Goal: Task Accomplishment & Management: Manage account settings

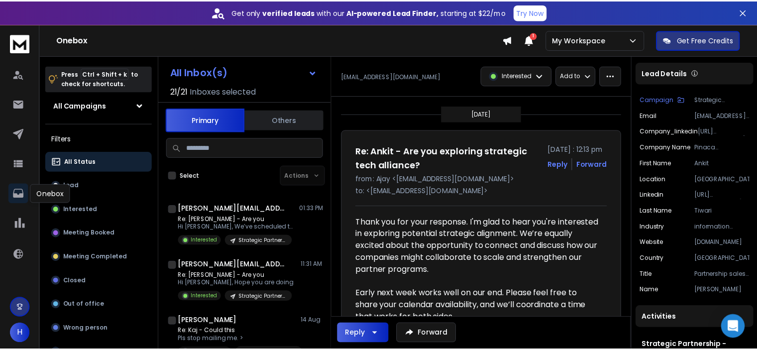
scroll to position [697, 0]
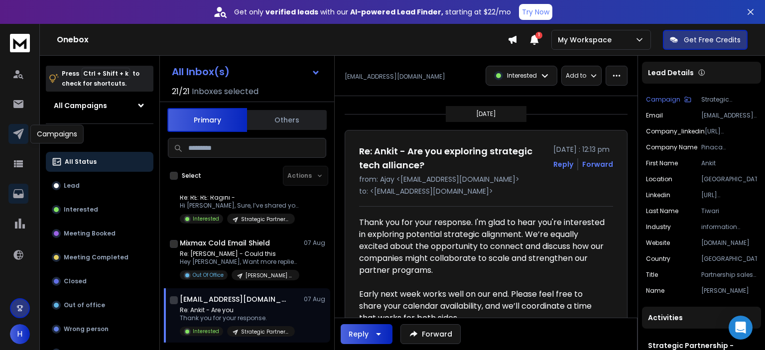
click at [16, 133] on icon at bounding box center [18, 133] width 10 height 10
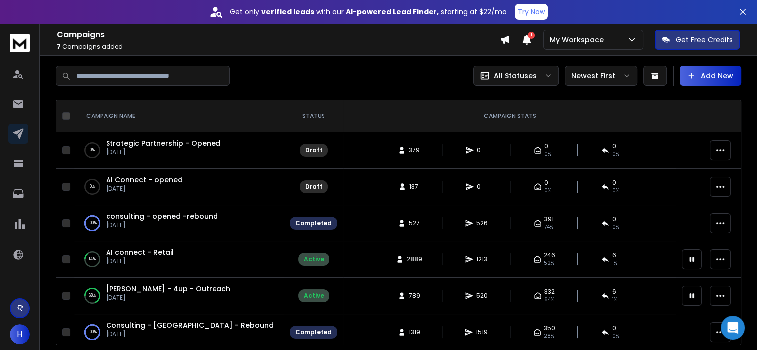
click at [127, 212] on span "consulting - opened -rebound" at bounding box center [162, 216] width 112 height 10
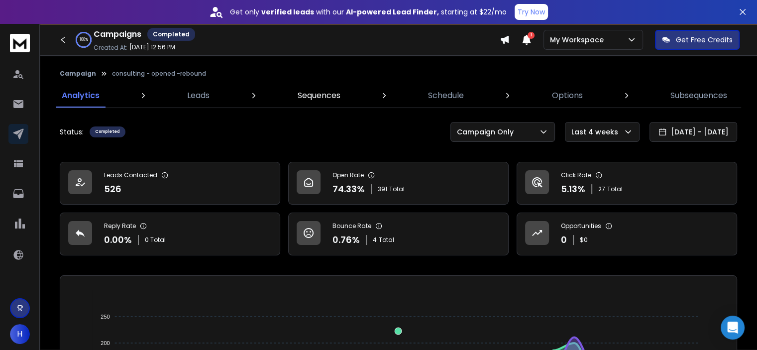
click at [307, 97] on p "Sequences" at bounding box center [319, 96] width 43 height 12
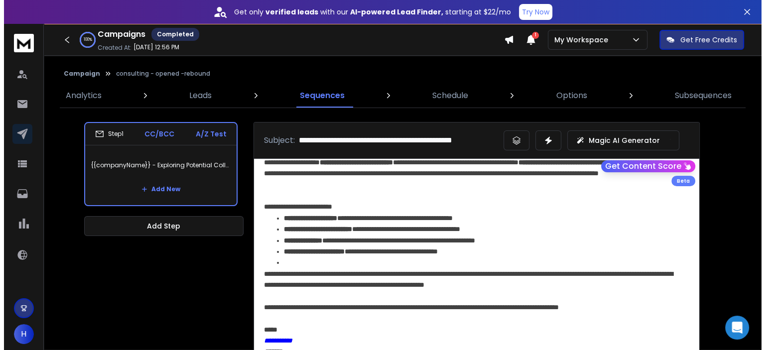
scroll to position [50, 0]
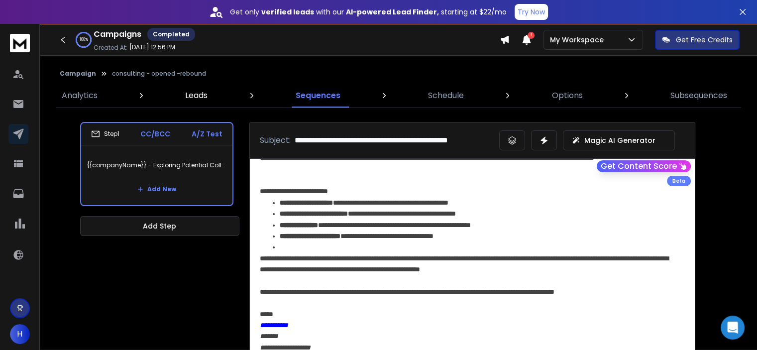
click at [187, 97] on p "Leads" at bounding box center [196, 96] width 22 height 12
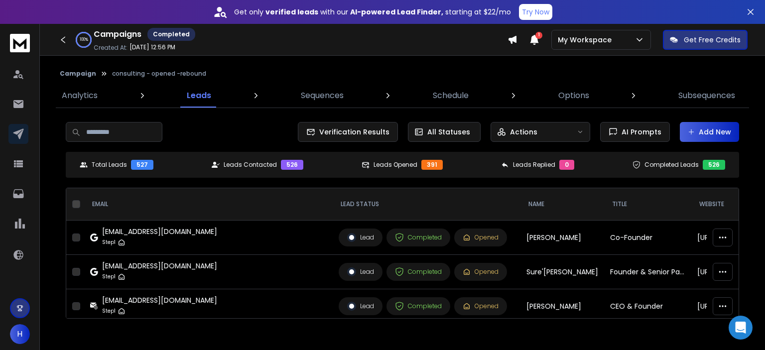
click at [149, 234] on div "[EMAIL_ADDRESS][DOMAIN_NAME]" at bounding box center [159, 232] width 115 height 10
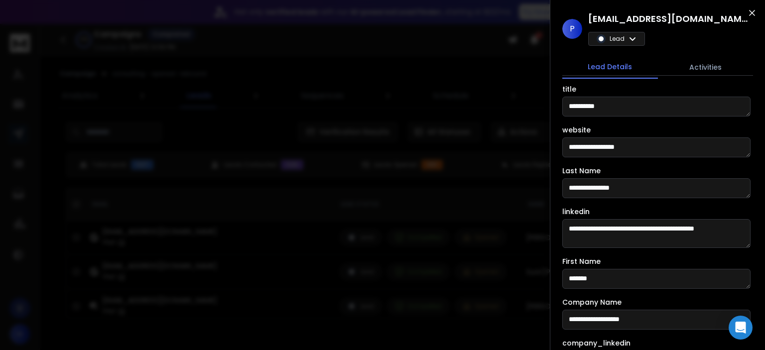
click at [753, 11] on icon "button" at bounding box center [752, 13] width 10 height 10
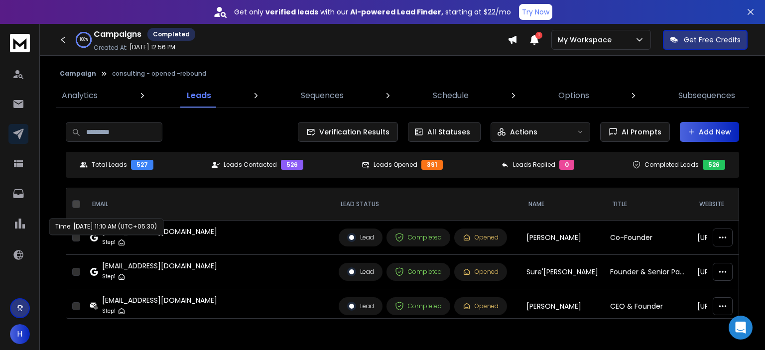
click at [123, 241] on icon at bounding box center [121, 242] width 8 height 8
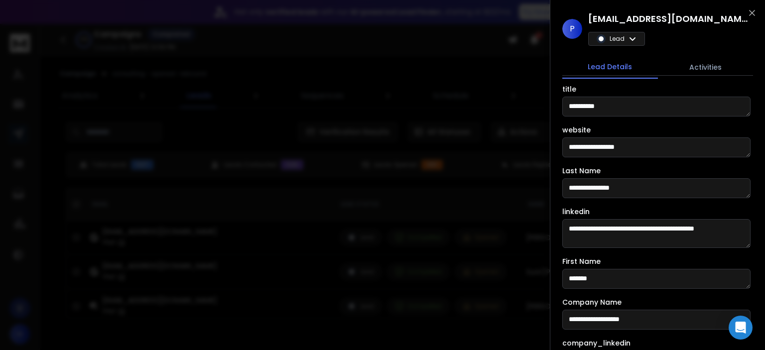
click at [703, 65] on button "Activities" at bounding box center [706, 67] width 96 height 22
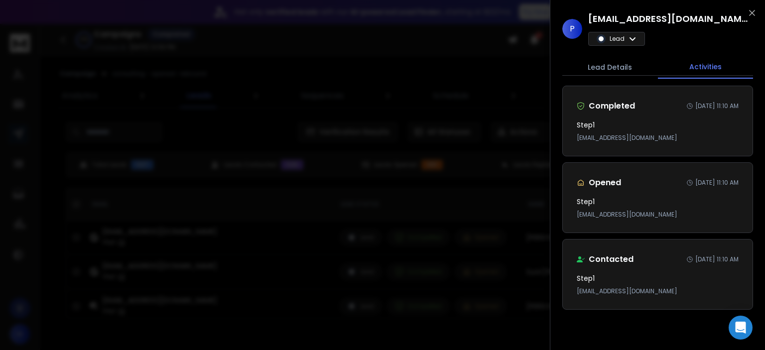
click at [633, 126] on div "Step 1" at bounding box center [657, 125] width 162 height 10
click at [575, 121] on div "Completed [DATE] 11:10 AM Step 1 [EMAIL_ADDRESS][DOMAIN_NAME]" at bounding box center [657, 121] width 191 height 71
click at [613, 223] on div "Opened [DATE] 11:10 AM Step 1 [EMAIL_ADDRESS][DOMAIN_NAME]" at bounding box center [657, 197] width 191 height 71
click at [609, 295] on div "Contacted [DATE] 11:10 AM Step 1 [EMAIL_ADDRESS][DOMAIN_NAME]" at bounding box center [657, 274] width 191 height 71
click at [652, 187] on div "Opened [DATE] 11:10 AM" at bounding box center [657, 185] width 162 height 16
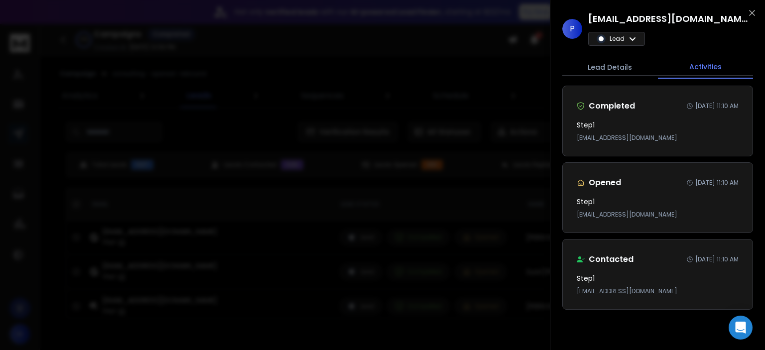
click at [673, 112] on div "Completed [DATE] 11:10 AM" at bounding box center [657, 108] width 162 height 16
click at [630, 41] on icon at bounding box center [632, 39] width 8 height 8
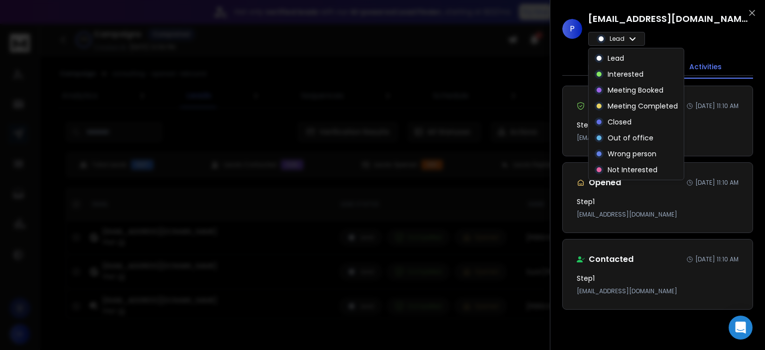
click at [713, 145] on div at bounding box center [382, 175] width 765 height 350
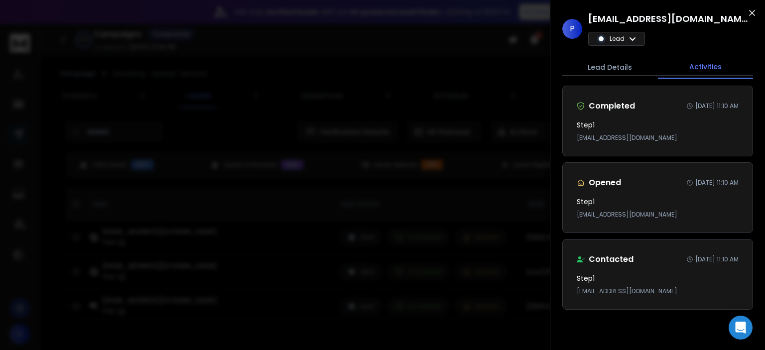
click at [751, 12] on icon "button" at bounding box center [751, 12] width 5 height 5
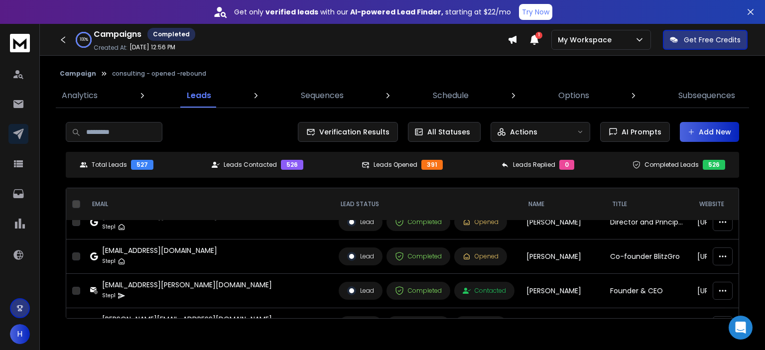
scroll to position [249, 0]
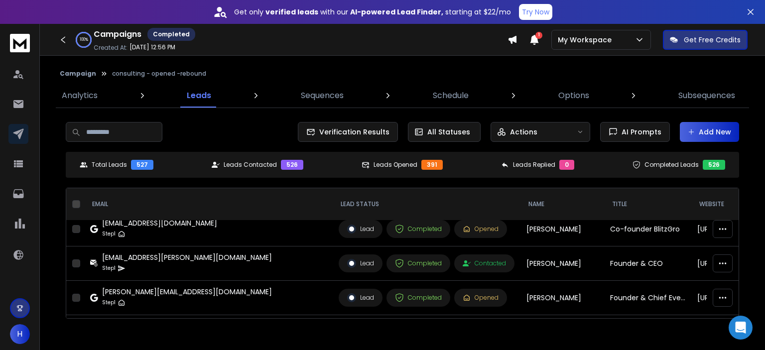
click at [126, 293] on div "[PERSON_NAME][EMAIL_ADDRESS][DOMAIN_NAME]" at bounding box center [187, 292] width 170 height 10
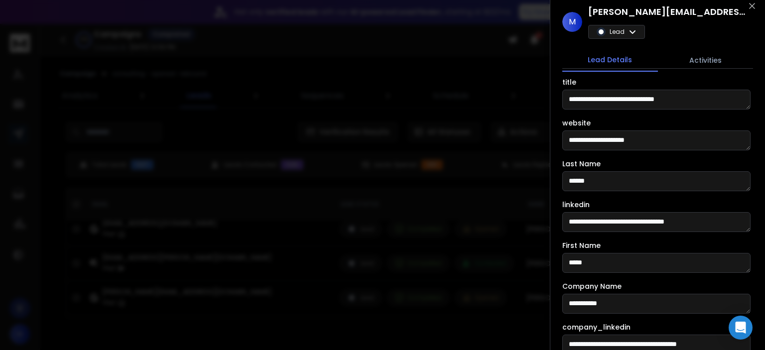
scroll to position [0, 0]
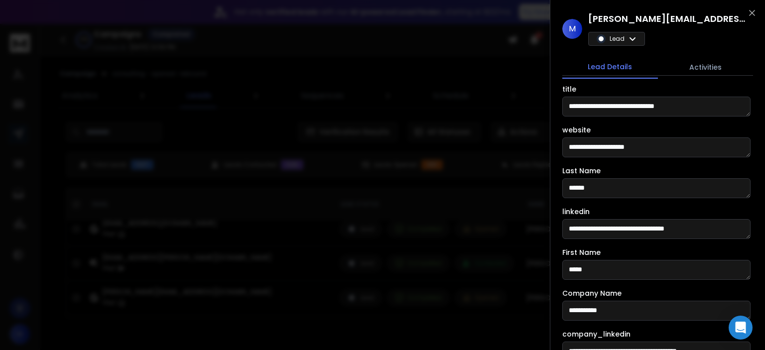
click at [698, 63] on button "Activities" at bounding box center [706, 67] width 96 height 22
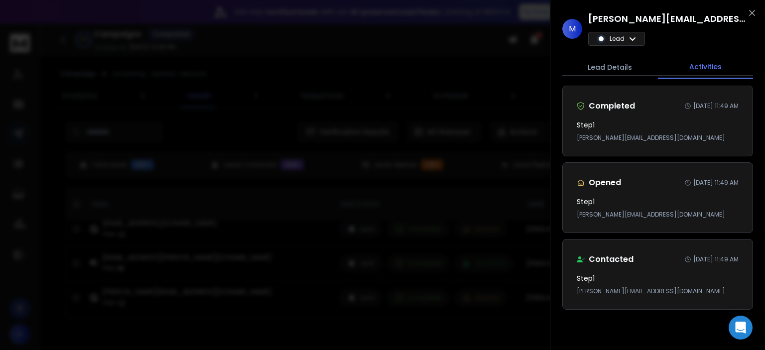
click at [616, 130] on div "Completed [DATE] 11:49 AM Step 1 [PERSON_NAME][EMAIL_ADDRESS][DOMAIN_NAME]" at bounding box center [657, 121] width 162 height 42
click at [611, 142] on div "Completed [DATE] 11:49 AM Step 1 [PERSON_NAME][EMAIL_ADDRESS][DOMAIN_NAME]" at bounding box center [657, 121] width 191 height 71
click at [640, 175] on div "Opened [DATE] 11:49 AM Step 1 [PERSON_NAME][EMAIL_ADDRESS][DOMAIN_NAME]" at bounding box center [657, 197] width 191 height 71
click at [754, 13] on icon "button" at bounding box center [752, 13] width 10 height 10
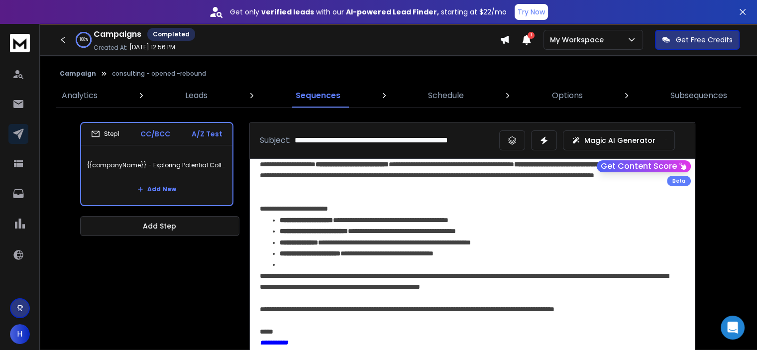
scroll to position [50, 0]
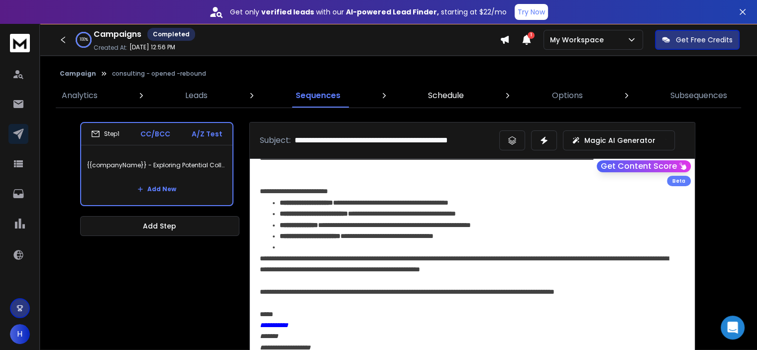
click at [447, 95] on p "Schedule" at bounding box center [446, 96] width 36 height 12
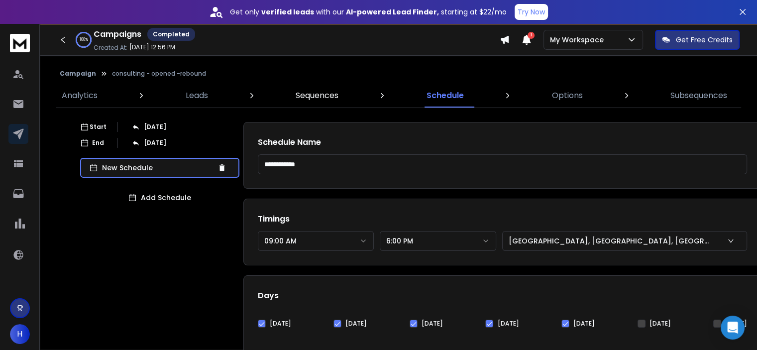
click at [312, 92] on p "Sequences" at bounding box center [317, 96] width 43 height 12
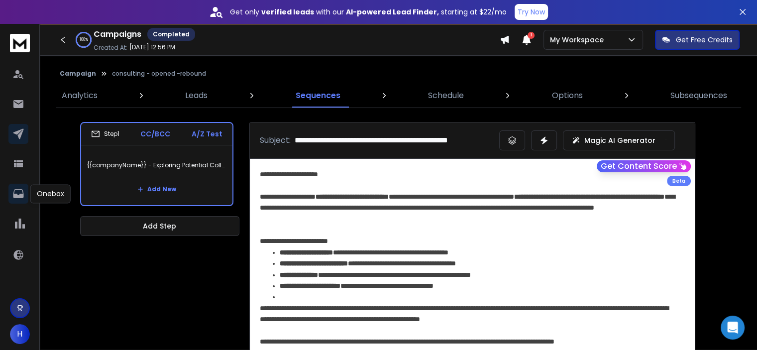
click at [8, 193] on link at bounding box center [18, 194] width 20 height 20
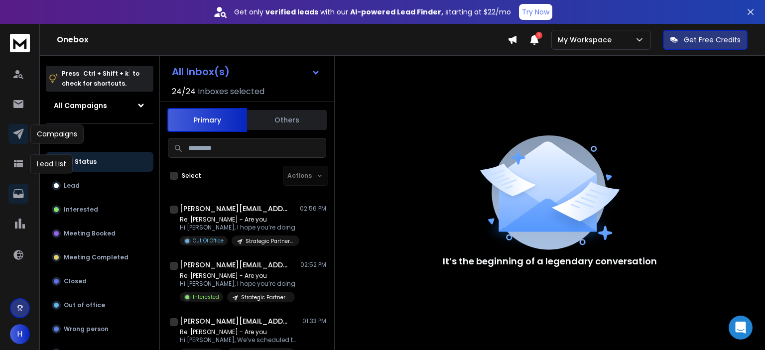
click at [11, 134] on link at bounding box center [18, 134] width 20 height 20
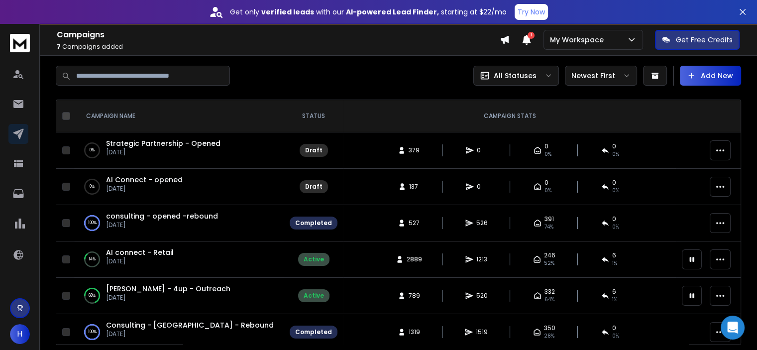
click at [145, 217] on span "consulting - opened -rebound" at bounding box center [162, 216] width 112 height 10
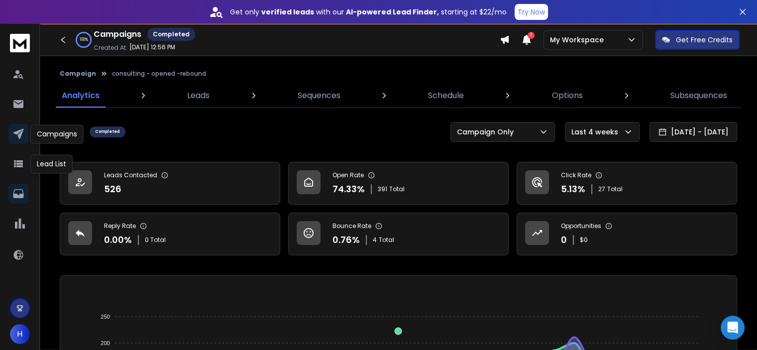
click at [21, 193] on icon at bounding box center [18, 194] width 12 height 12
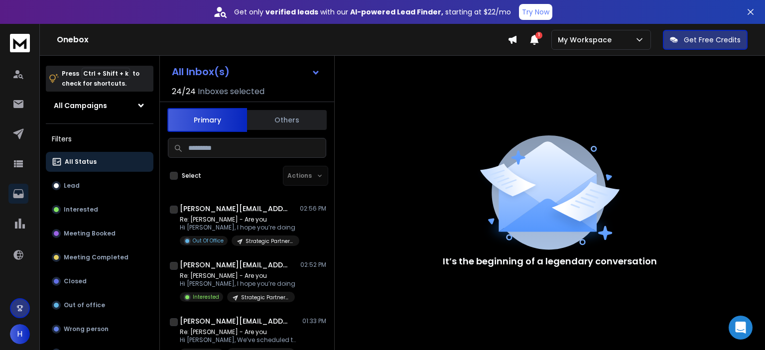
click at [64, 187] on p "Lead" at bounding box center [72, 186] width 16 height 8
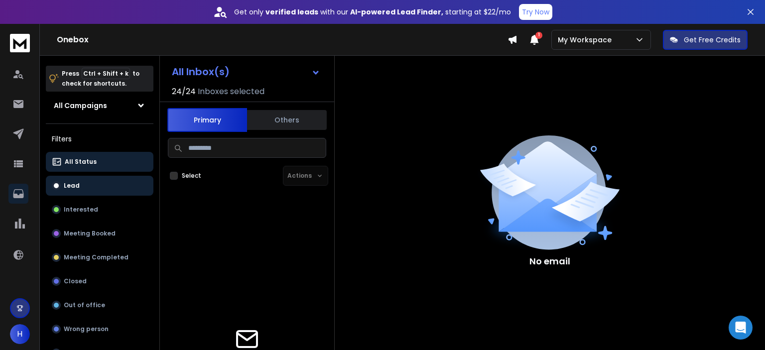
click at [80, 163] on p "All Status" at bounding box center [81, 162] width 32 height 8
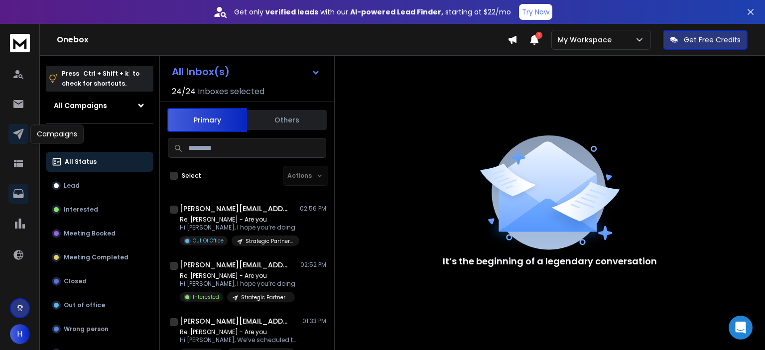
click at [16, 136] on icon at bounding box center [18, 134] width 12 height 12
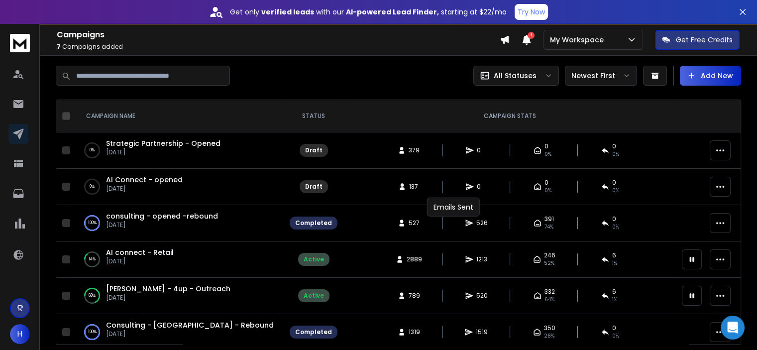
click at [476, 219] on span "526" at bounding box center [481, 223] width 11 height 8
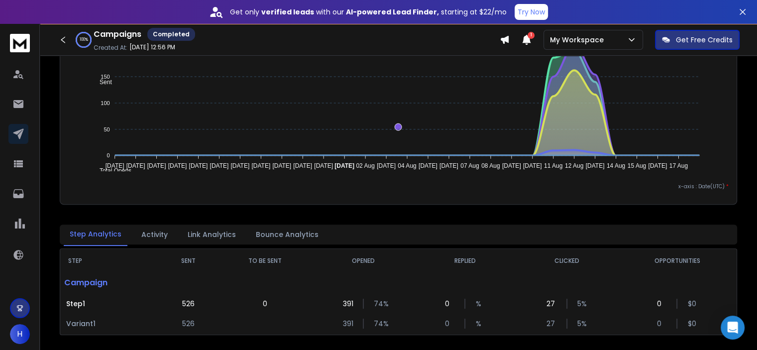
scroll to position [295, 0]
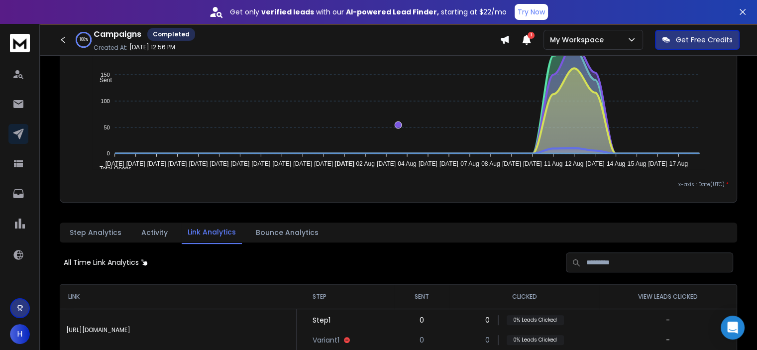
click at [184, 230] on button "Link Analytics" at bounding box center [212, 232] width 60 height 23
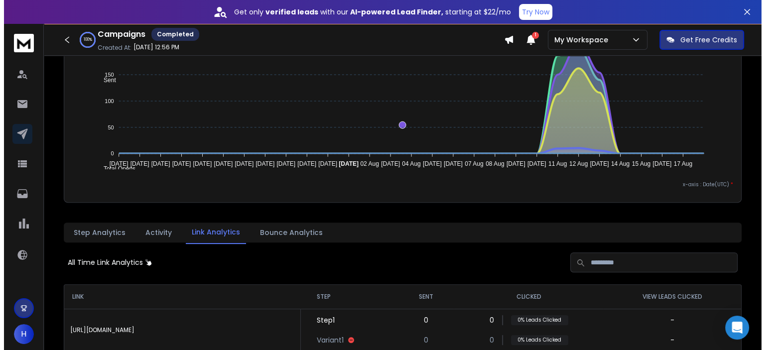
scroll to position [374, 0]
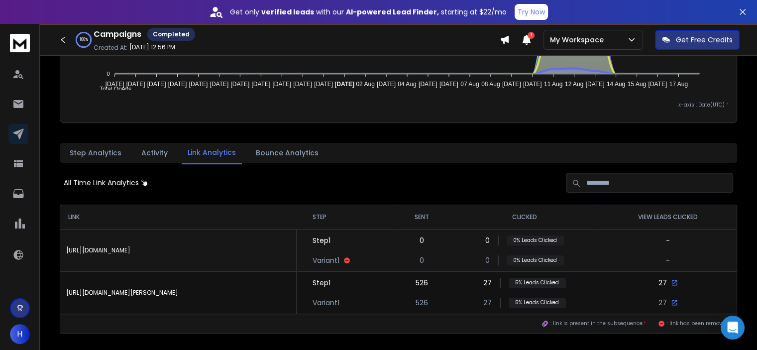
click at [676, 282] on icon at bounding box center [674, 282] width 7 height 7
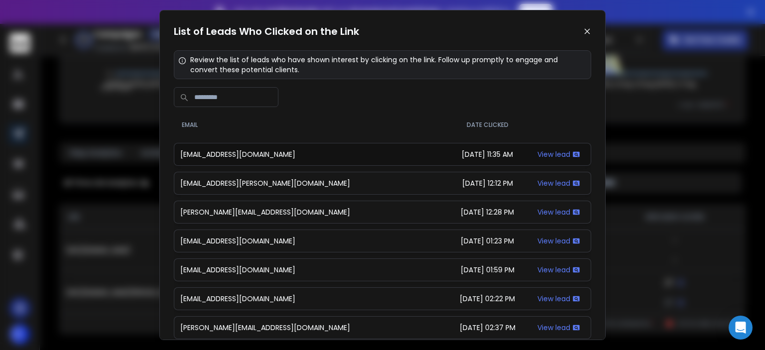
click at [215, 154] on td "[EMAIL_ADDRESS][DOMAIN_NAME]" at bounding box center [310, 154] width 273 height 23
click at [542, 155] on div "View lead" at bounding box center [558, 154] width 51 height 10
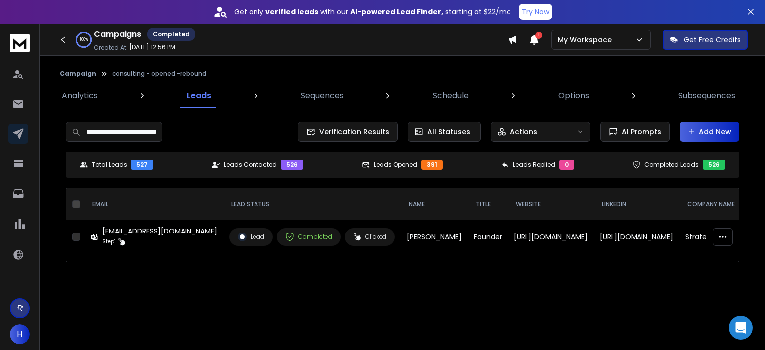
click at [161, 233] on div "[EMAIL_ADDRESS][DOMAIN_NAME]" at bounding box center [159, 231] width 115 height 10
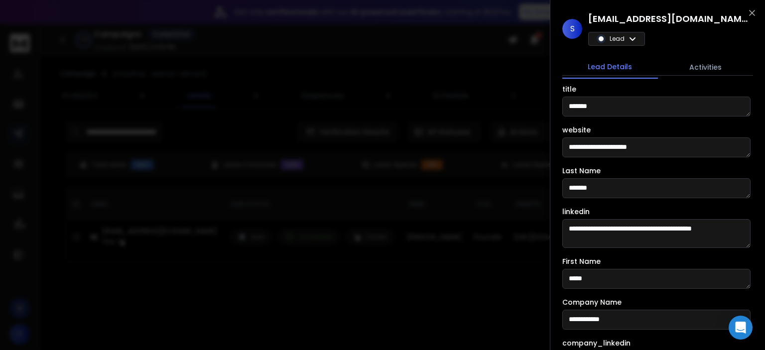
click at [693, 72] on button "Activities" at bounding box center [706, 67] width 96 height 22
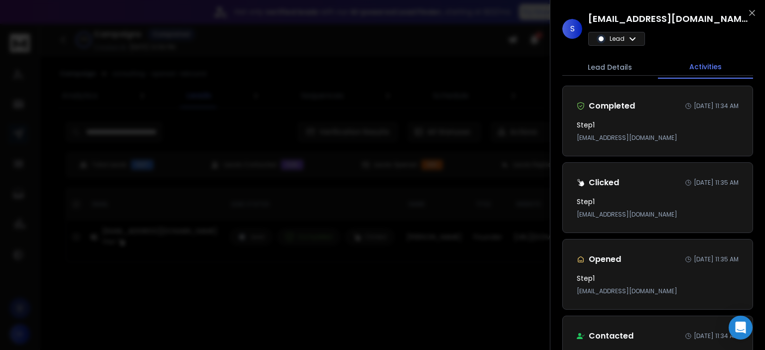
click at [631, 120] on div "Step 1" at bounding box center [657, 125] width 162 height 10
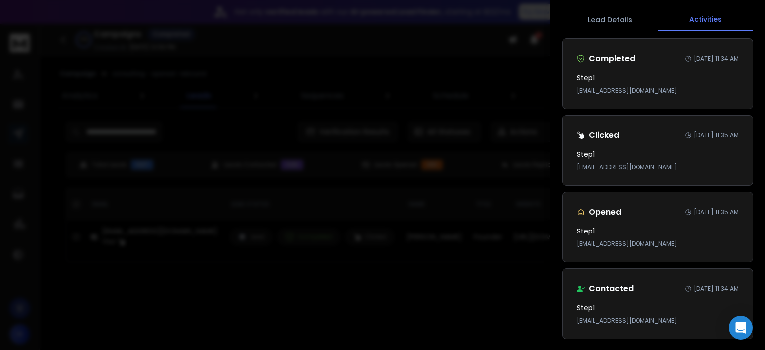
click at [688, 281] on div "Contacted [DATE] 11:34 AM Step 1 [EMAIL_ADDRESS][DOMAIN_NAME]" at bounding box center [657, 303] width 191 height 71
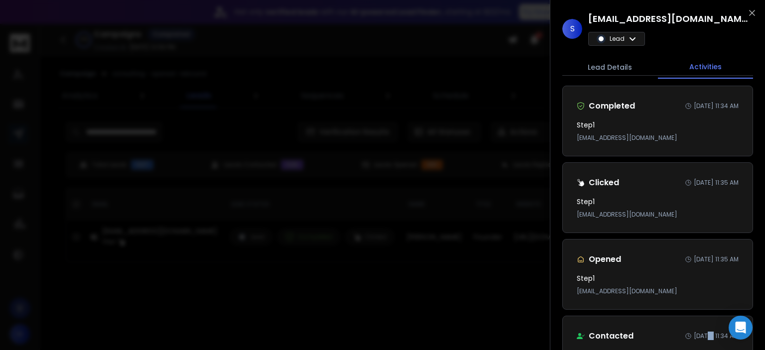
click at [607, 62] on button "Lead Details" at bounding box center [610, 67] width 96 height 22
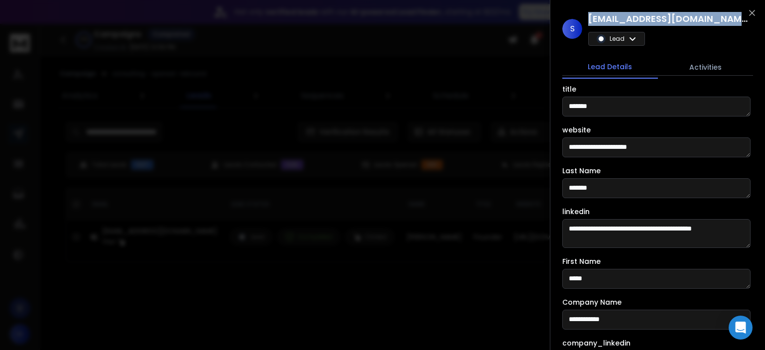
drag, startPoint x: 733, startPoint y: 19, endPoint x: 589, endPoint y: 25, distance: 143.5
click at [589, 25] on div "S [EMAIL_ADDRESS][DOMAIN_NAME] Lead" at bounding box center [657, 29] width 191 height 34
click at [751, 11] on icon "button" at bounding box center [752, 13] width 10 height 10
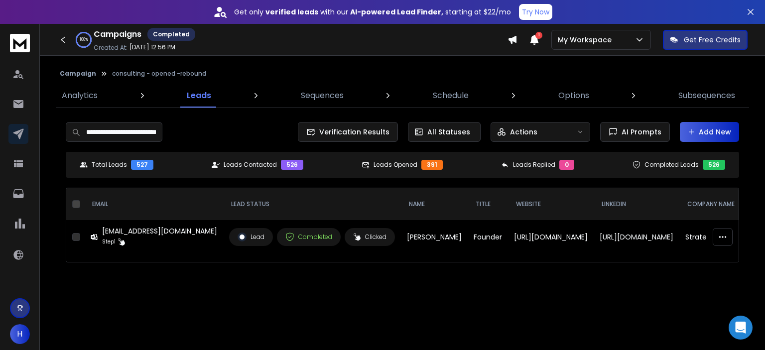
click at [543, 39] on div "1 My Workspace Get Free Credits" at bounding box center [627, 40] width 240 height 20
click at [536, 43] on icon at bounding box center [534, 40] width 10 height 10
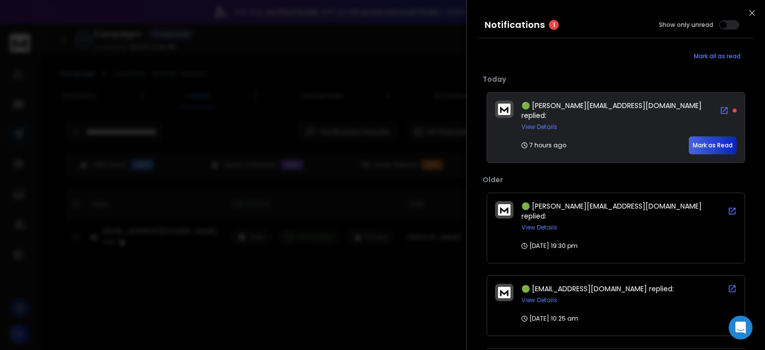
click at [689, 137] on button "Mark as Read" at bounding box center [712, 145] width 48 height 18
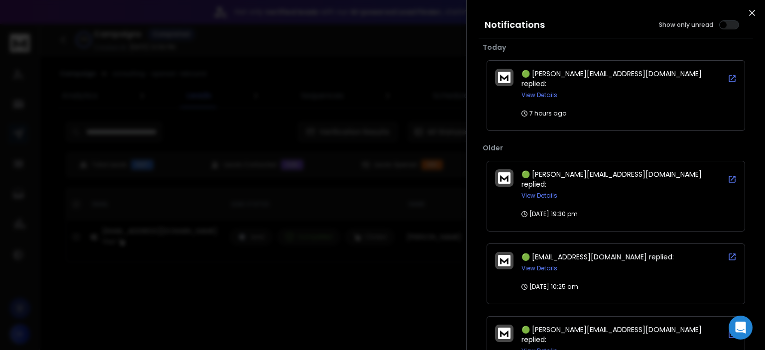
click at [750, 11] on icon "button" at bounding box center [751, 12] width 5 height 5
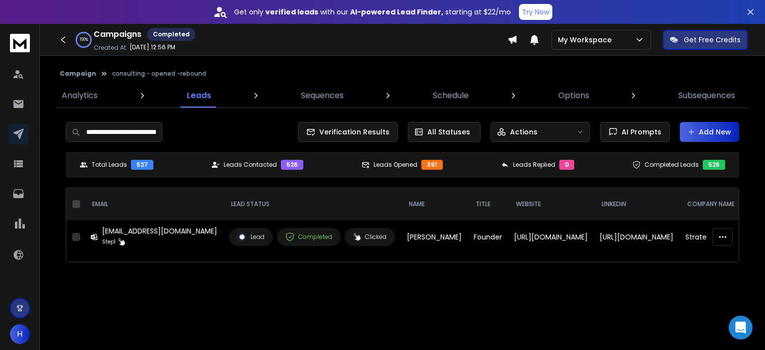
click at [154, 228] on div "[EMAIL_ADDRESS][DOMAIN_NAME]" at bounding box center [159, 231] width 115 height 10
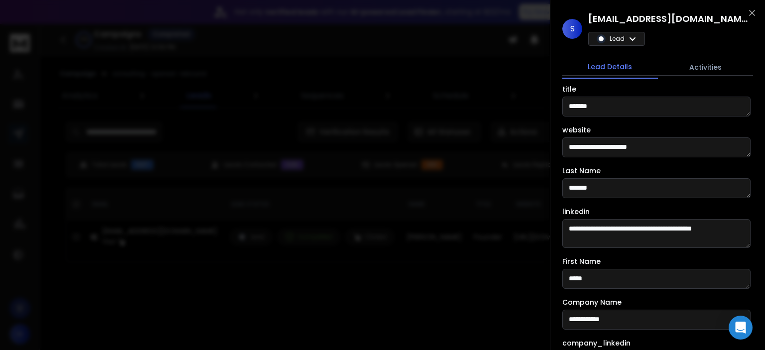
click at [626, 36] on div "Lead" at bounding box center [616, 39] width 57 height 14
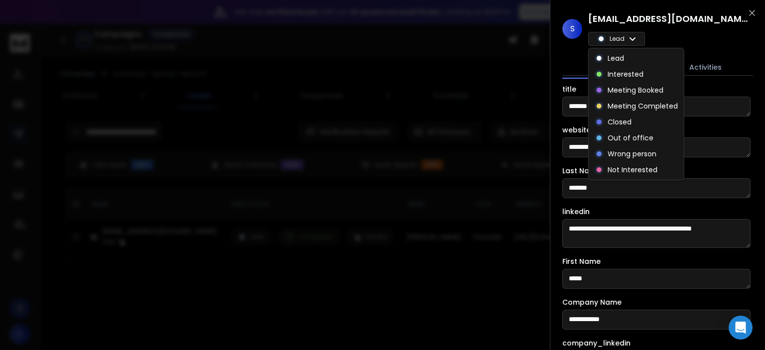
click at [353, 289] on div at bounding box center [382, 175] width 765 height 350
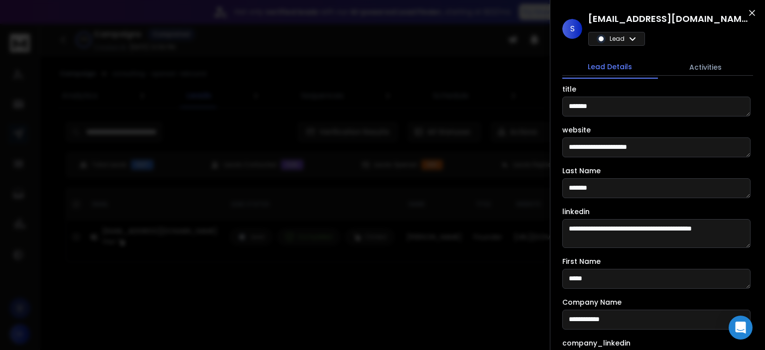
click at [747, 14] on icon "button" at bounding box center [752, 13] width 10 height 10
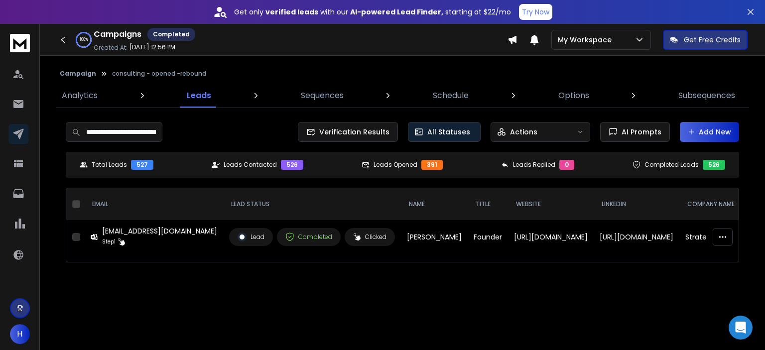
click at [464, 135] on p "All Statuses" at bounding box center [448, 132] width 43 height 10
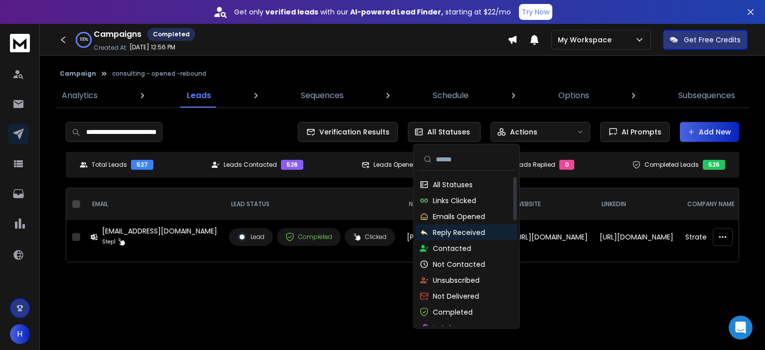
click at [438, 226] on div "Reply Received" at bounding box center [467, 233] width 102 height 16
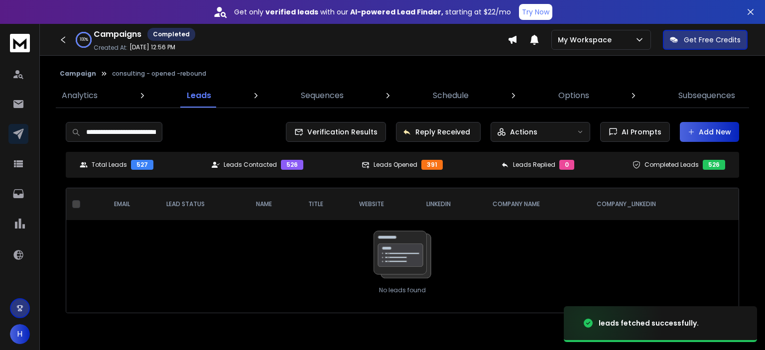
click at [120, 159] on div "Total Leads 527 Leads Contacted 526 Leads Opened 391 Leads Replied 0 Completed …" at bounding box center [402, 165] width 673 height 26
click at [91, 92] on p "Analytics" at bounding box center [80, 96] width 36 height 12
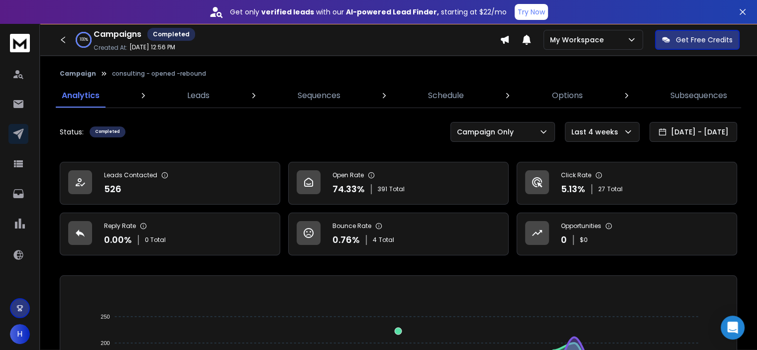
scroll to position [100, 0]
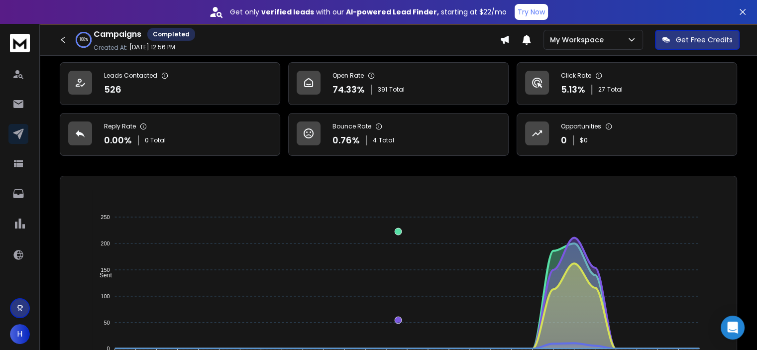
click at [329, 82] on link "Open Rate 74.33 % 391 Total" at bounding box center [398, 83] width 221 height 43
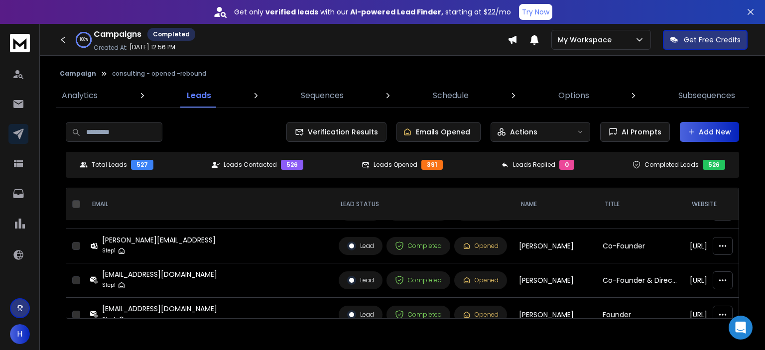
scroll to position [498, 0]
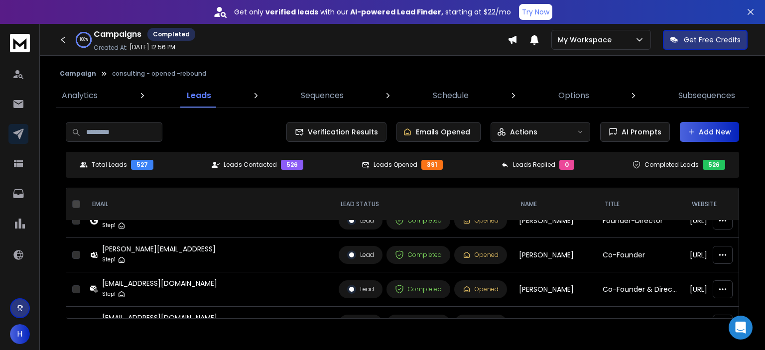
click at [172, 282] on div "[EMAIL_ADDRESS][DOMAIN_NAME]" at bounding box center [159, 283] width 115 height 10
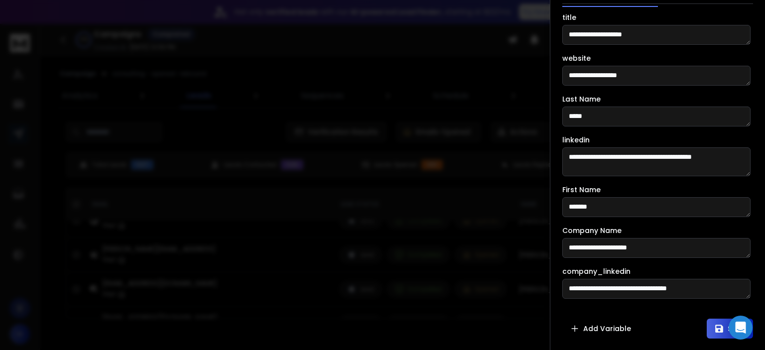
scroll to position [0, 0]
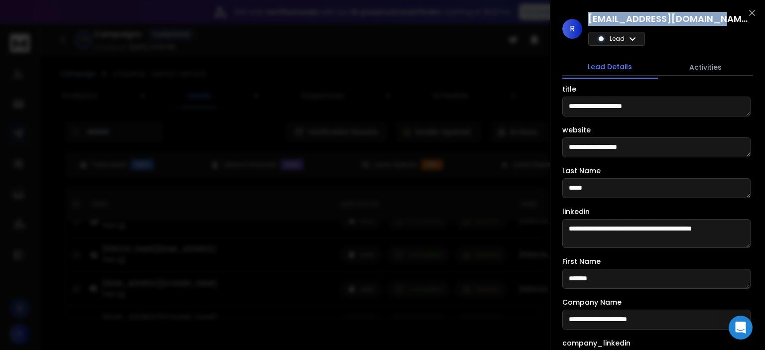
drag, startPoint x: 705, startPoint y: 17, endPoint x: 589, endPoint y: 15, distance: 116.0
click at [589, 15] on div "[PERSON_NAME] [PERSON_NAME][EMAIL_ADDRESS][DOMAIN_NAME] Lead" at bounding box center [657, 29] width 191 height 34
copy h1 "[EMAIL_ADDRESS][DOMAIN_NAME]"
click at [14, 179] on div at bounding box center [382, 175] width 765 height 350
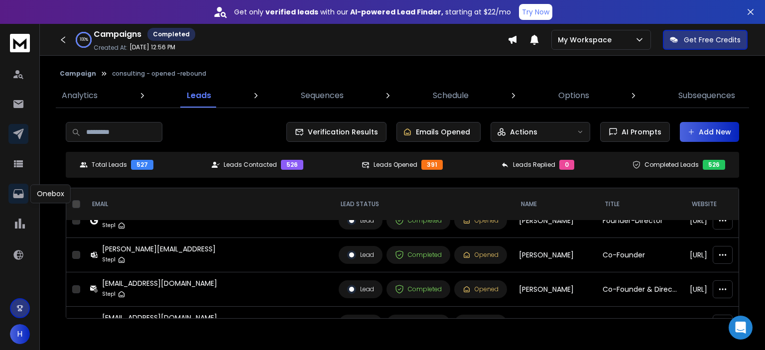
click at [22, 190] on icon at bounding box center [18, 193] width 10 height 9
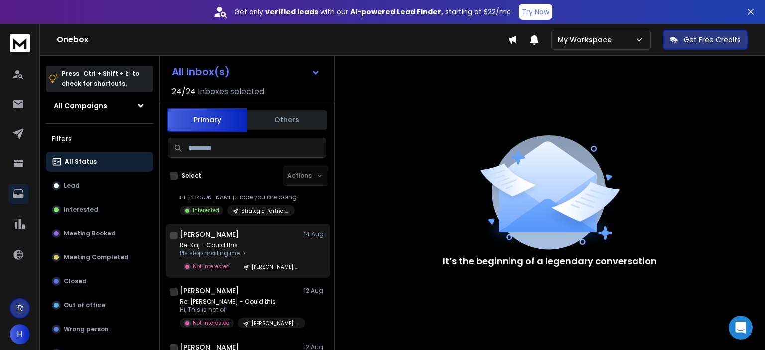
scroll to position [50, 0]
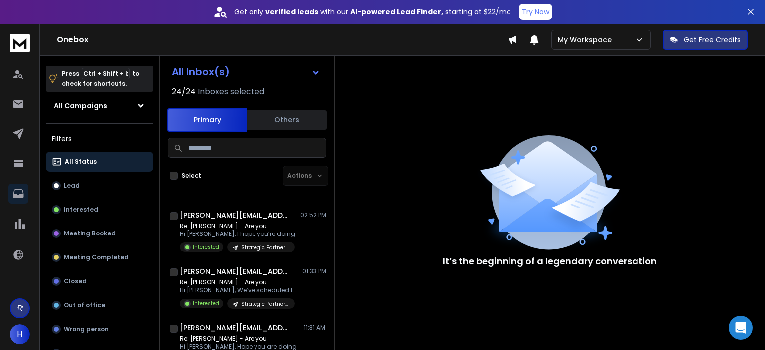
click at [229, 145] on input at bounding box center [247, 148] width 158 height 20
paste input "**********"
type input "**********"
drag, startPoint x: 305, startPoint y: 146, endPoint x: 173, endPoint y: 147, distance: 131.4
click at [173, 147] on input "**********" at bounding box center [247, 148] width 158 height 20
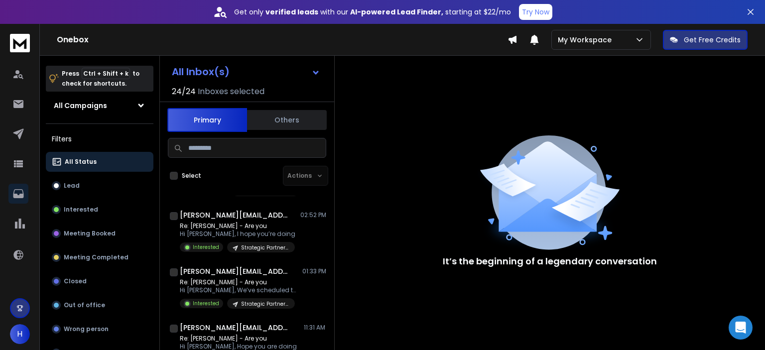
click at [271, 113] on button "Others" at bounding box center [287, 120] width 80 height 22
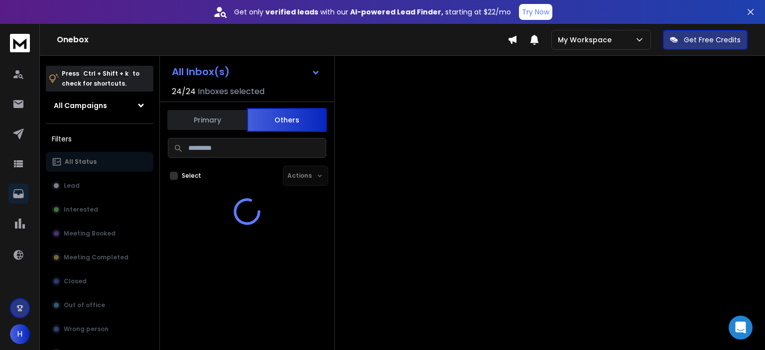
click at [225, 149] on input at bounding box center [247, 148] width 158 height 20
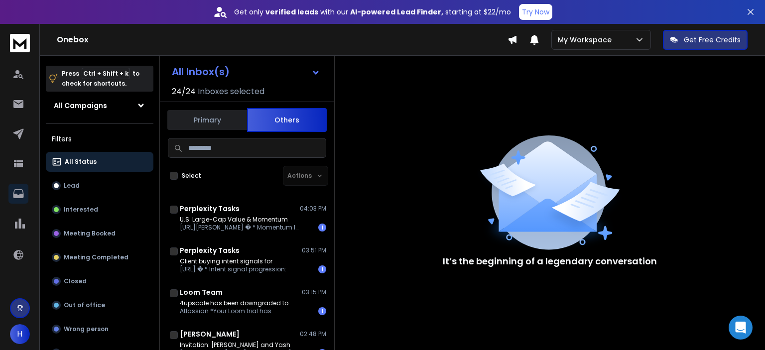
paste input "**********"
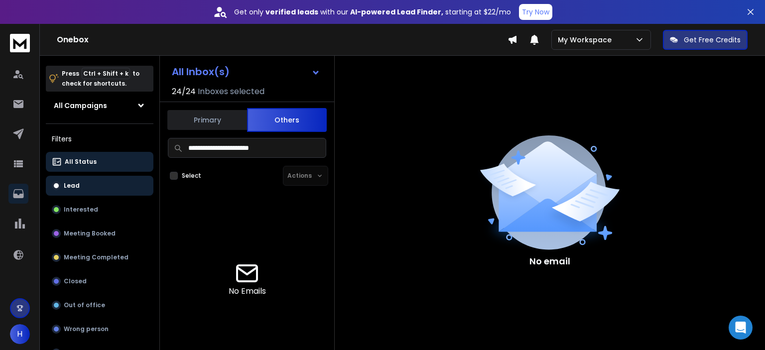
scroll to position [4, 0]
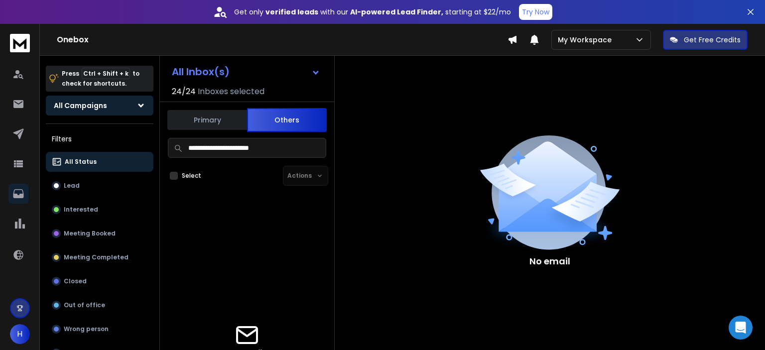
click at [91, 113] on button "All Campaigns" at bounding box center [100, 106] width 108 height 20
type input "**********"
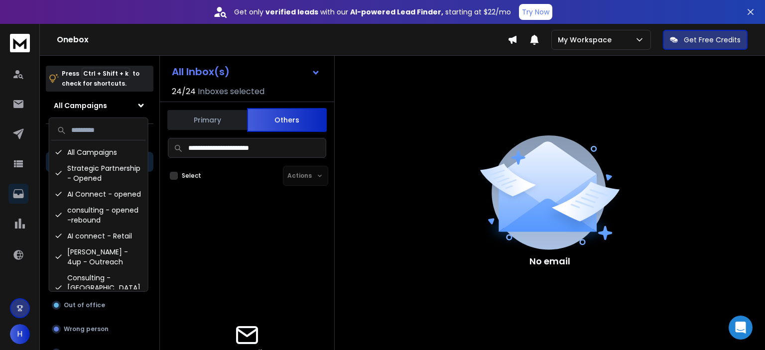
click at [103, 129] on input at bounding box center [98, 130] width 95 height 20
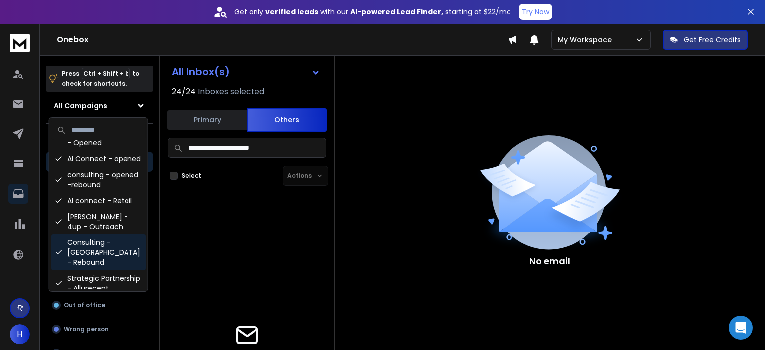
scroll to position [12, 0]
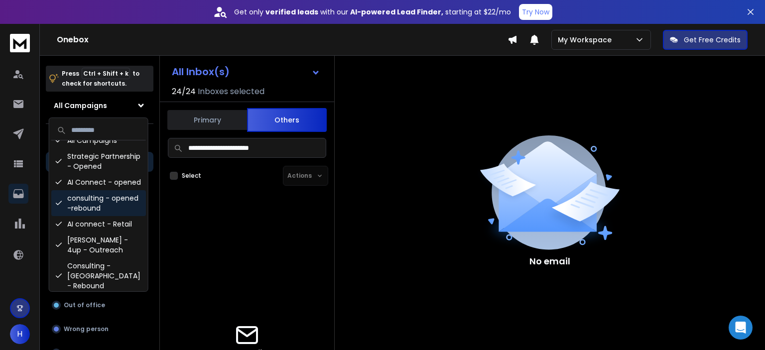
click at [102, 216] on div "consulting - opened -rebound" at bounding box center [98, 203] width 95 height 26
click at [99, 216] on div "consulting - opened -rebound" at bounding box center [98, 203] width 95 height 26
click at [219, 113] on button "Primary" at bounding box center [207, 120] width 80 height 22
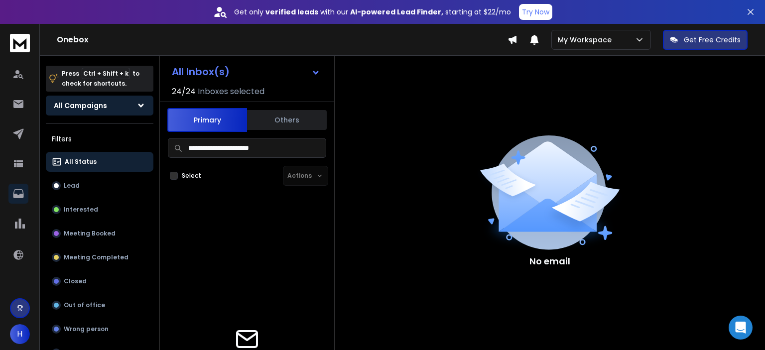
click at [142, 103] on icon at bounding box center [140, 105] width 9 height 9
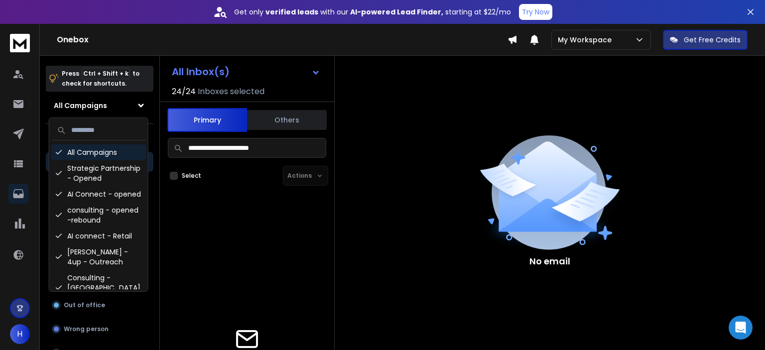
click at [76, 153] on div "All Campaigns" at bounding box center [98, 152] width 95 height 16
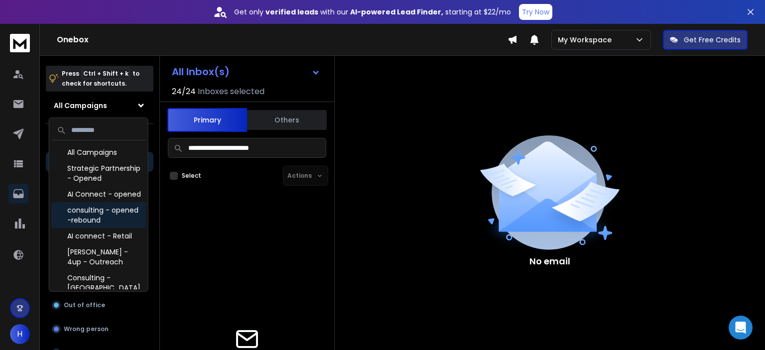
click at [91, 228] on div "consulting - opened -rebound" at bounding box center [98, 215] width 95 height 26
click at [169, 232] on div "No Emails" at bounding box center [247, 325] width 166 height 259
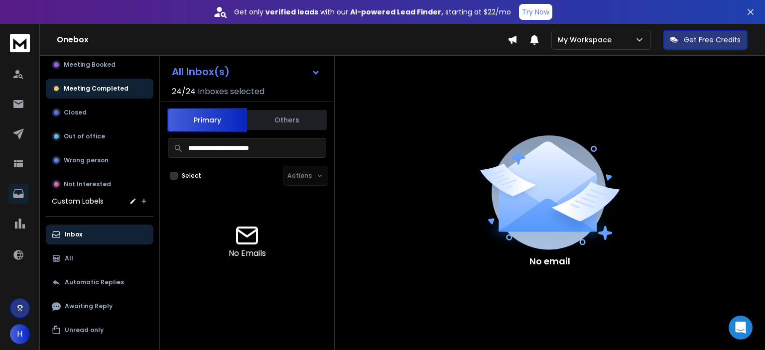
scroll to position [222, 0]
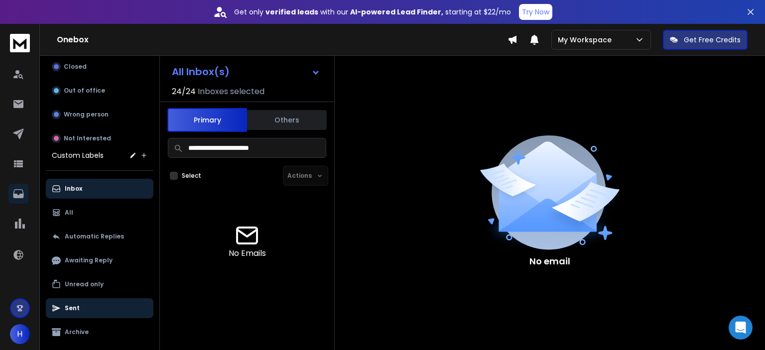
click at [78, 298] on button "Sent" at bounding box center [100, 308] width 108 height 20
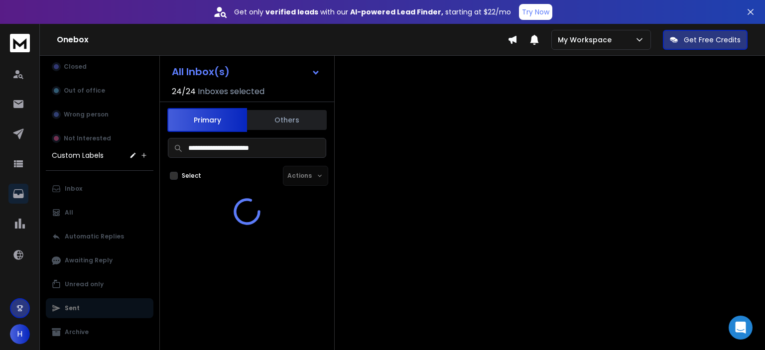
scroll to position [0, 0]
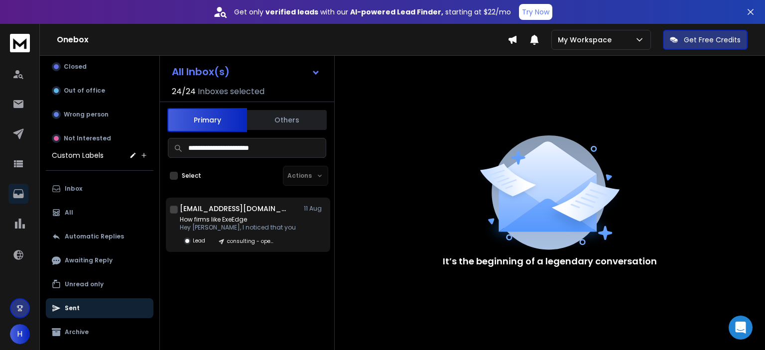
click at [245, 222] on p "How firms like ExeEdge" at bounding box center [238, 220] width 116 height 8
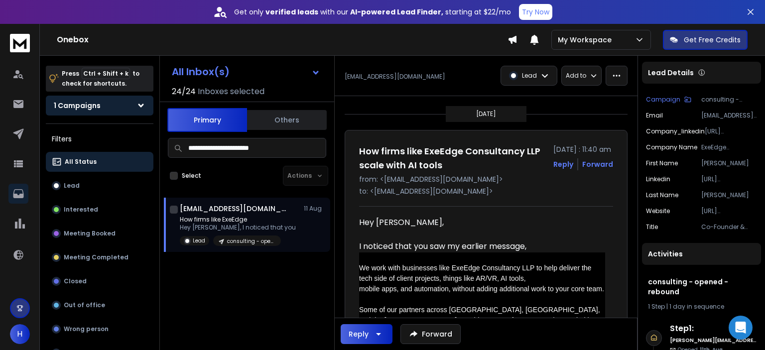
click at [139, 101] on icon at bounding box center [140, 105] width 9 height 9
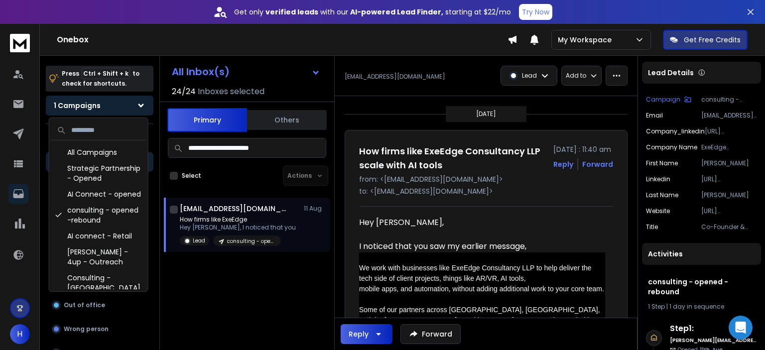
click at [141, 103] on icon at bounding box center [140, 105] width 9 height 9
click at [297, 284] on div "[EMAIL_ADDRESS][DOMAIN_NAME] [DATE] How firms like ExeEdge Hey [PERSON_NAME], I…" at bounding box center [247, 277] width 174 height 162
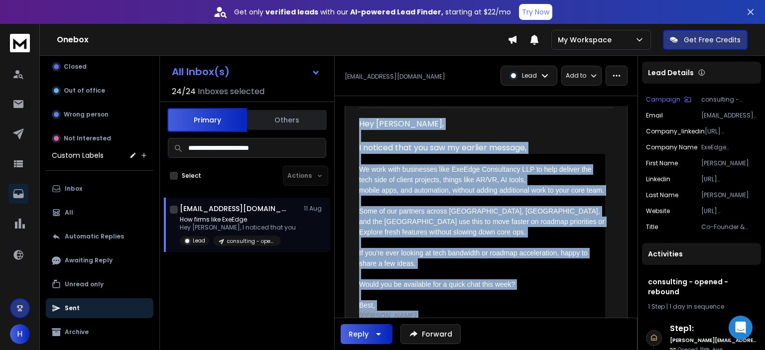
scroll to position [95, 0]
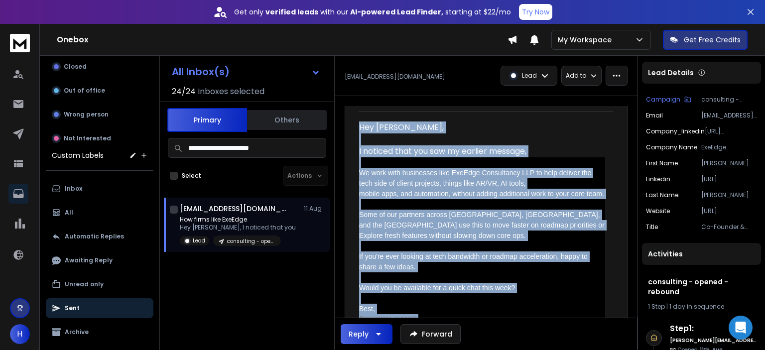
drag, startPoint x: 414, startPoint y: 247, endPoint x: 357, endPoint y: 126, distance: 133.6
click at [357, 126] on div "How firms like ExeEdge Consultancy LLP scale with AI tools [DATE] : 11:40 am Re…" at bounding box center [485, 213] width 283 height 357
copy div "Hey [PERSON_NAME], I noticed that you saw my earlier message, We work with busi…"
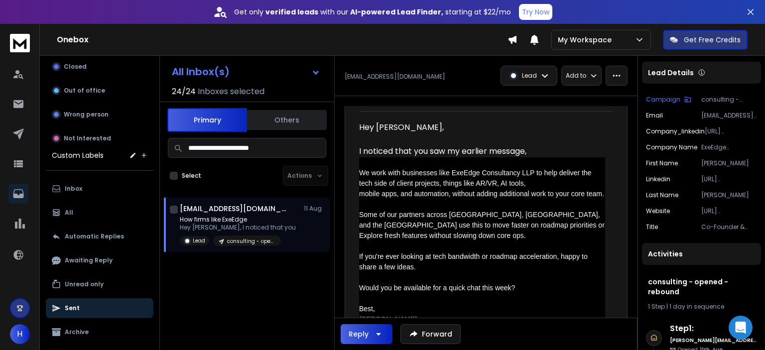
click at [299, 144] on input "**********" at bounding box center [247, 148] width 158 height 20
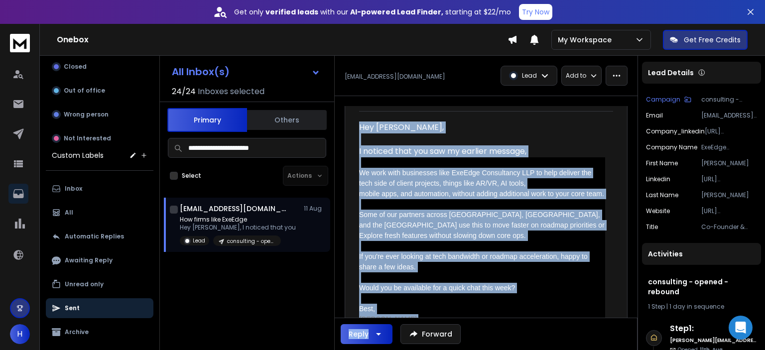
drag, startPoint x: 357, startPoint y: 127, endPoint x: 430, endPoint y: 319, distance: 204.8
click at [430, 319] on div "[EMAIL_ADDRESS][DOMAIN_NAME] Lead Add to Lead Add to [DATE] How firms like ExeE…" at bounding box center [486, 231] width 303 height 350
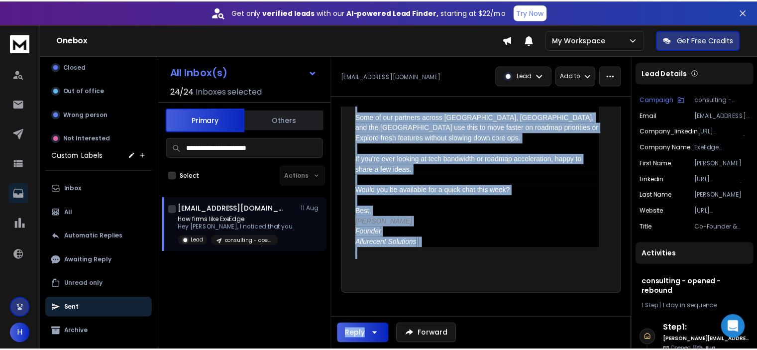
scroll to position [203, 0]
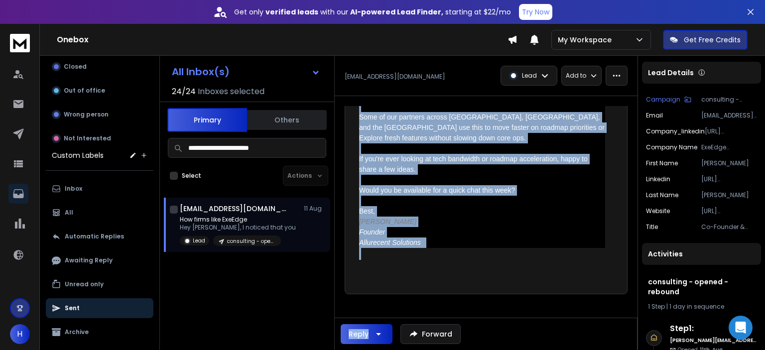
copy div "Hey [PERSON_NAME], I noticed that you saw my earlier message, We work with busi…"
click at [17, 135] on icon at bounding box center [18, 134] width 12 height 12
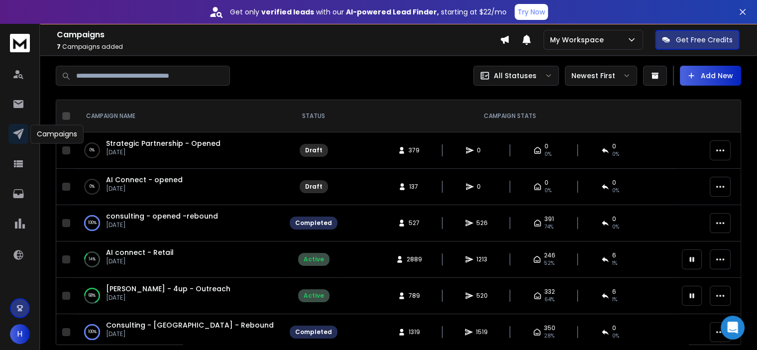
click at [138, 221] on p "[DATE]" at bounding box center [162, 225] width 112 height 8
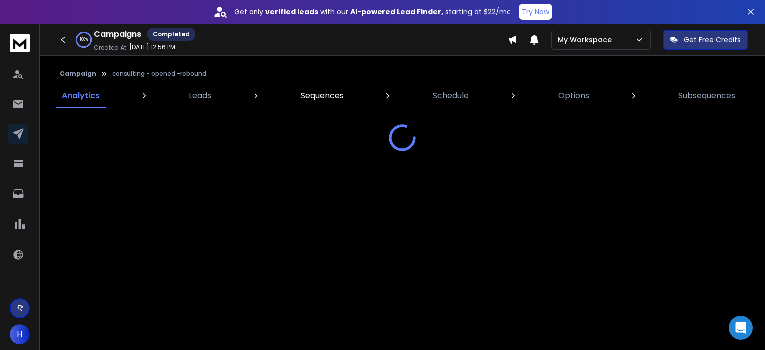
click at [301, 99] on p "Sequences" at bounding box center [322, 96] width 43 height 12
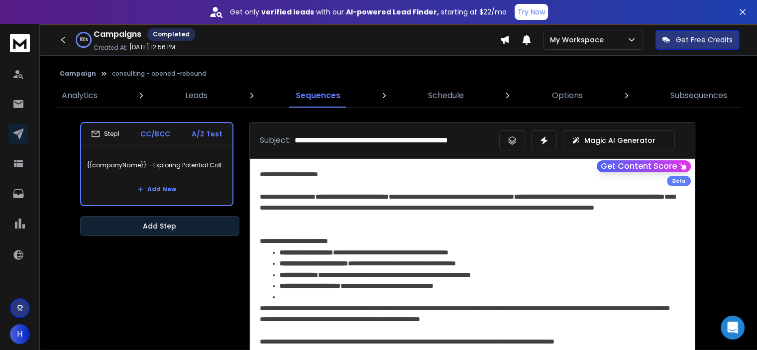
click at [183, 224] on button "Add Step" at bounding box center [159, 226] width 159 height 20
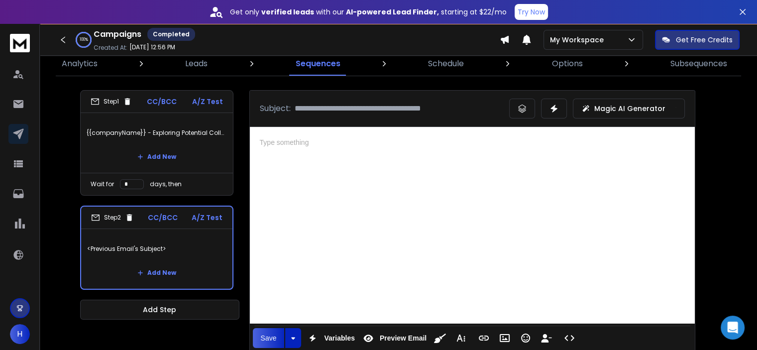
scroll to position [48, 0]
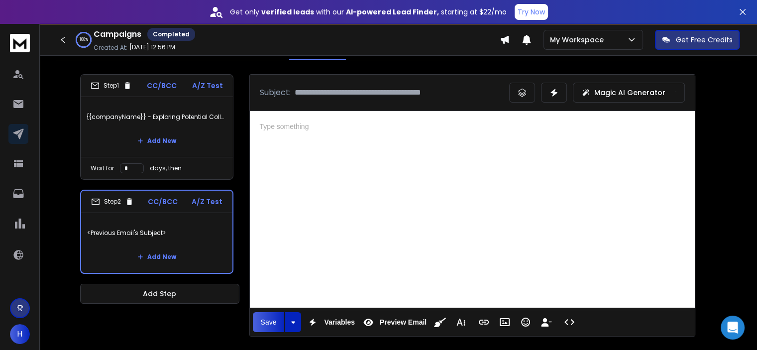
click at [179, 115] on p "{{companyName}} - Exploring Potential Collaboration" at bounding box center [157, 117] width 140 height 28
type input "**********"
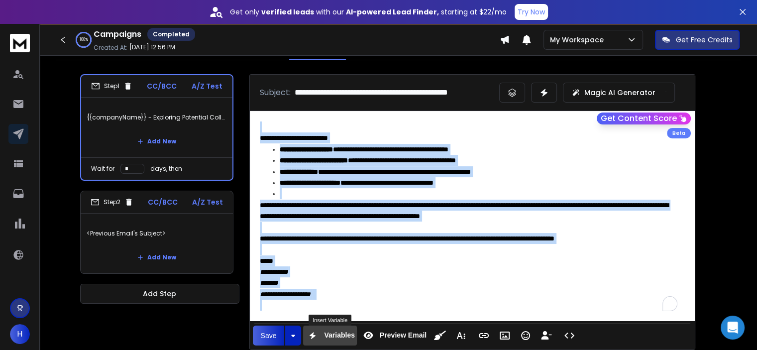
scroll to position [55, 0]
drag, startPoint x: 259, startPoint y: 125, endPoint x: 333, endPoint y: 303, distance: 192.4
click at [333, 303] on div "**********" at bounding box center [472, 216] width 445 height 210
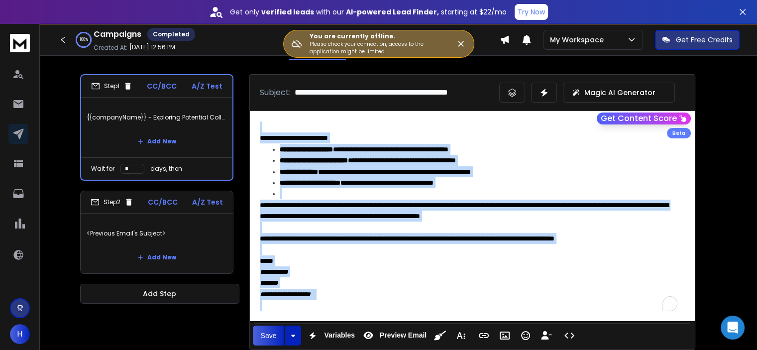
click at [345, 290] on div "**********" at bounding box center [472, 282] width 425 height 33
click at [340, 293] on div "**********" at bounding box center [472, 282] width 425 height 33
drag, startPoint x: 259, startPoint y: 124, endPoint x: 286, endPoint y: 319, distance: 196.1
click at [286, 319] on div "**********" at bounding box center [472, 216] width 445 height 210
click at [325, 291] on div "**********" at bounding box center [472, 282] width 425 height 33
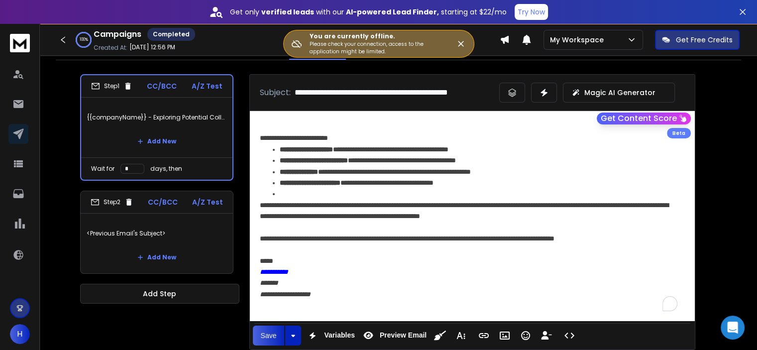
click at [130, 203] on icon at bounding box center [128, 202] width 5 height 7
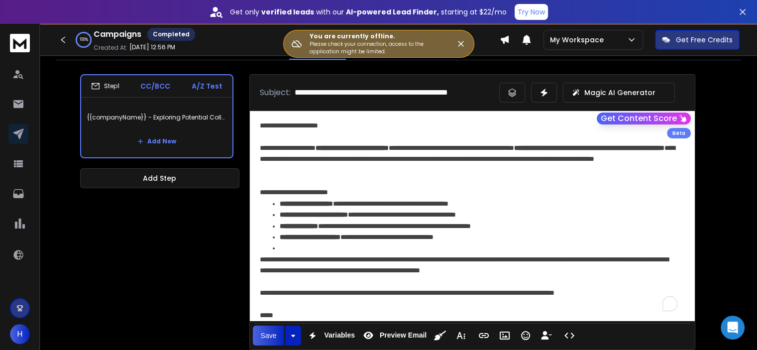
scroll to position [0, 0]
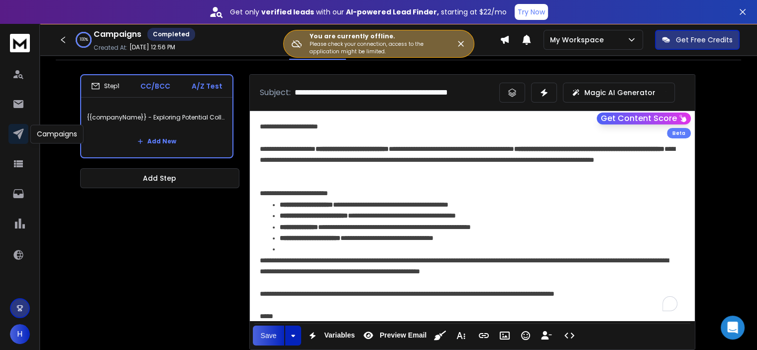
click at [16, 138] on icon at bounding box center [18, 134] width 12 height 12
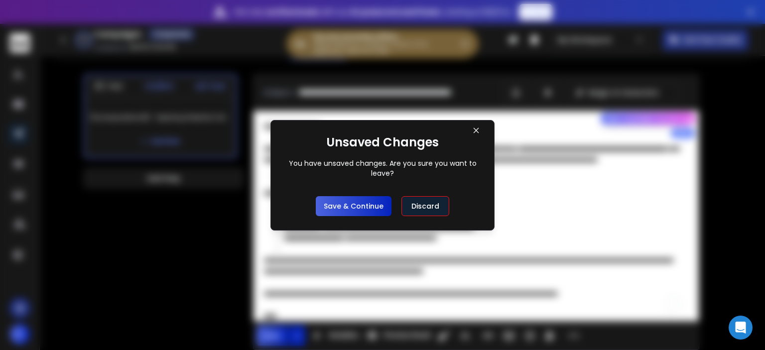
click at [351, 211] on button "Save & Continue" at bounding box center [354, 206] width 76 height 20
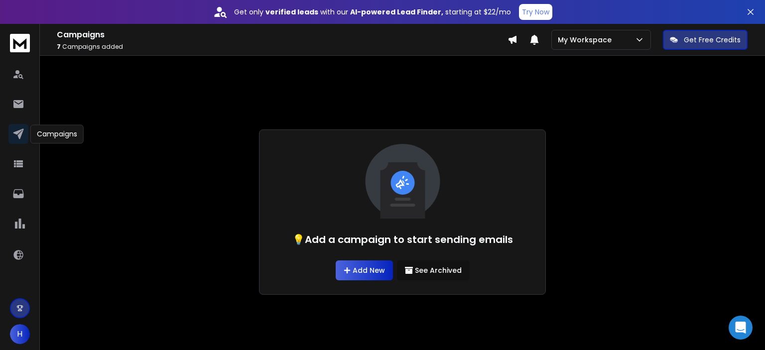
click at [14, 132] on icon at bounding box center [18, 133] width 10 height 10
click at [7, 130] on div "H" at bounding box center [20, 189] width 40 height 330
click at [16, 136] on icon at bounding box center [18, 134] width 12 height 12
click at [12, 107] on icon at bounding box center [18, 104] width 12 height 12
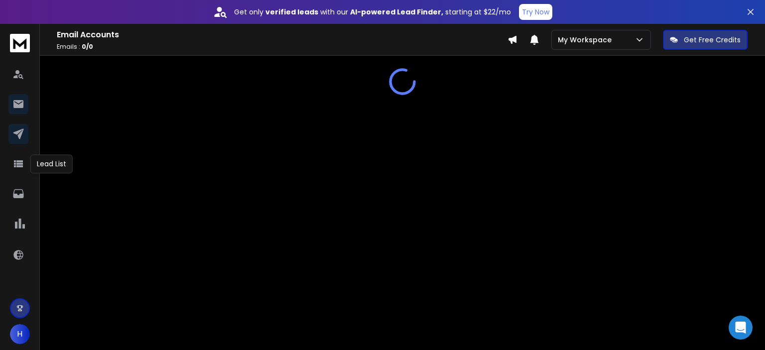
click at [17, 137] on icon at bounding box center [18, 134] width 12 height 12
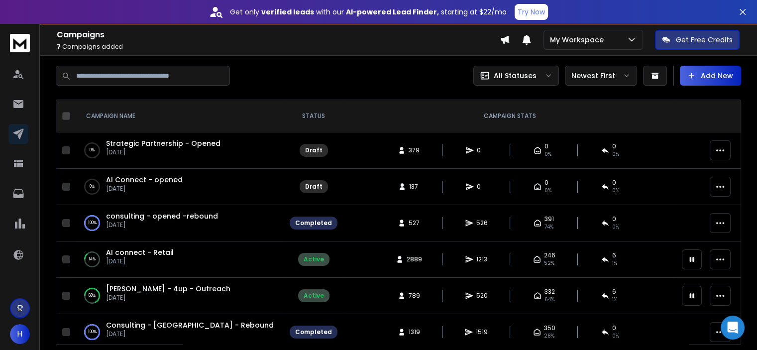
scroll to position [48, 0]
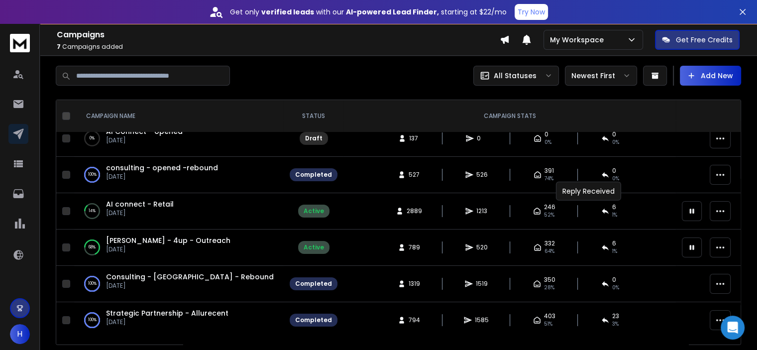
click at [596, 215] on div "6 1 %" at bounding box center [611, 211] width 30 height 16
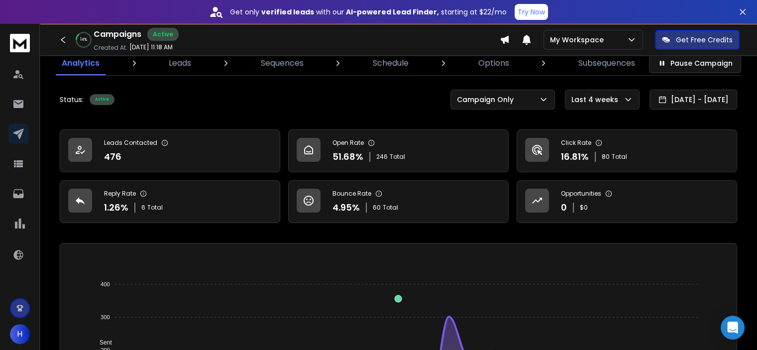
scroll to position [50, 0]
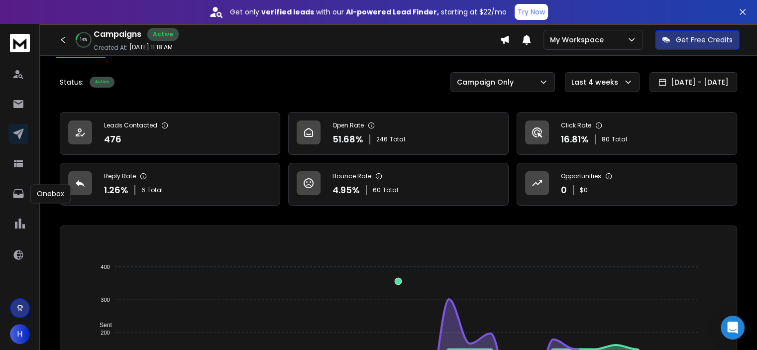
click at [28, 197] on div at bounding box center [19, 196] width 23 height 24
click at [23, 197] on link at bounding box center [18, 194] width 20 height 20
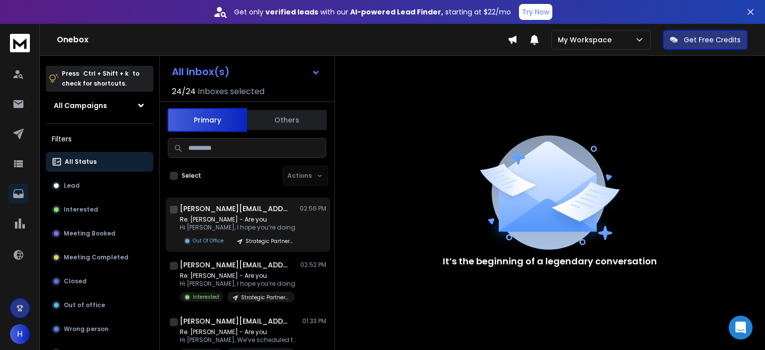
click at [251, 213] on h1 "[PERSON_NAME][EMAIL_ADDRESS][DOMAIN_NAME]" at bounding box center [235, 209] width 110 height 10
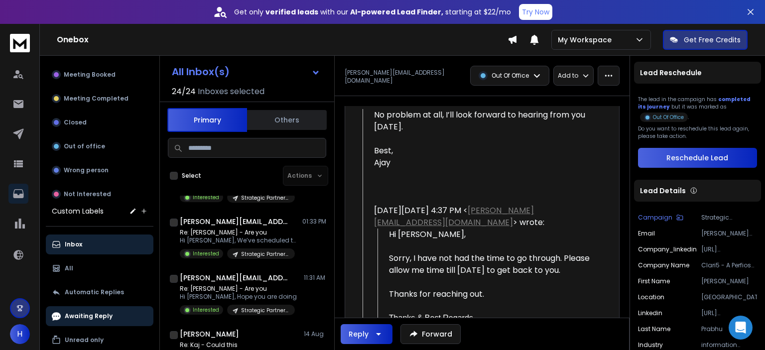
scroll to position [222, 0]
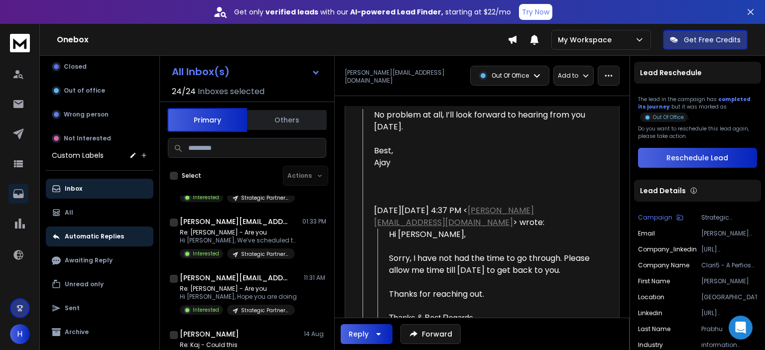
click at [74, 232] on p "Automatic Replies" at bounding box center [94, 236] width 59 height 8
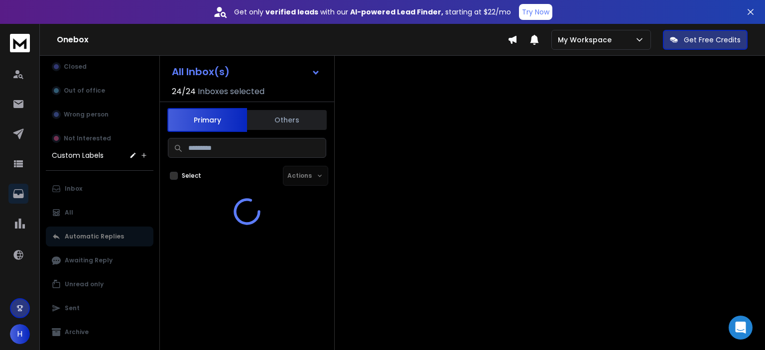
scroll to position [0, 0]
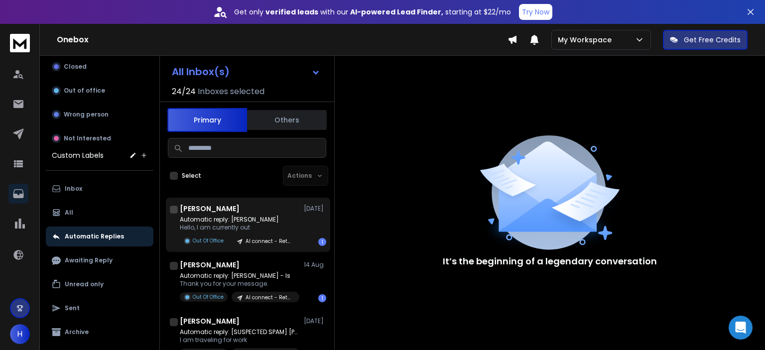
click at [268, 226] on p "Hello, I am currently out" at bounding box center [239, 228] width 119 height 8
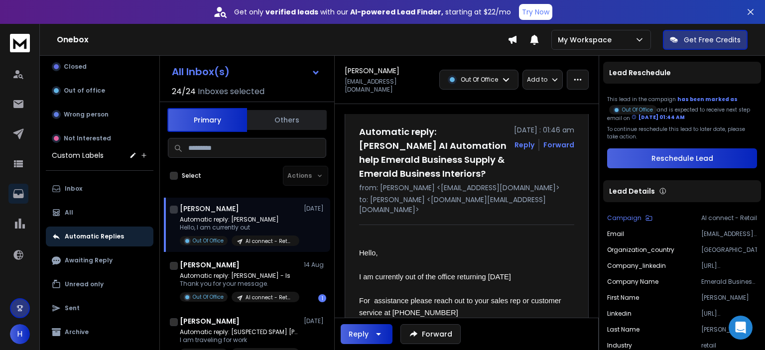
scroll to position [50, 0]
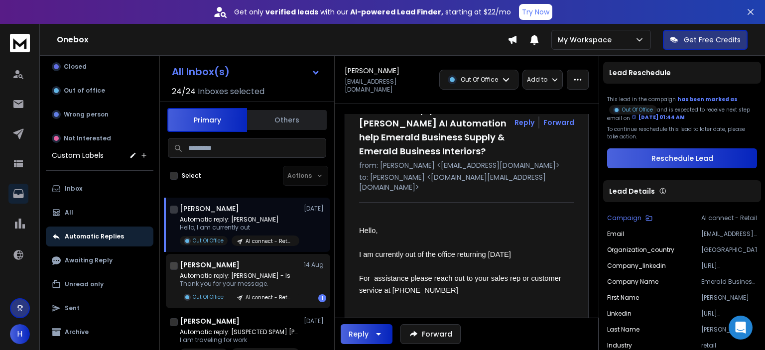
click at [250, 282] on p "Thank you for your message." at bounding box center [239, 284] width 119 height 8
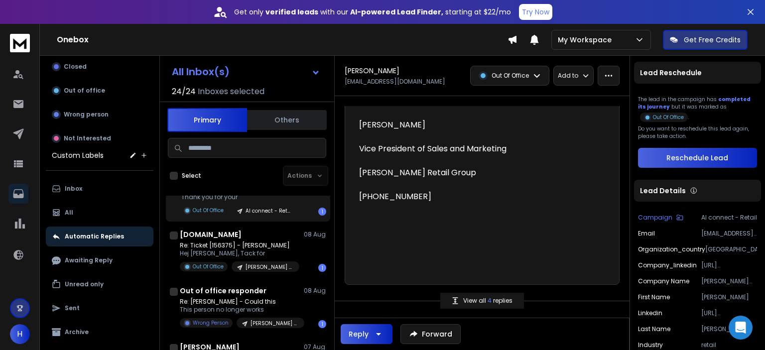
scroll to position [249, 0]
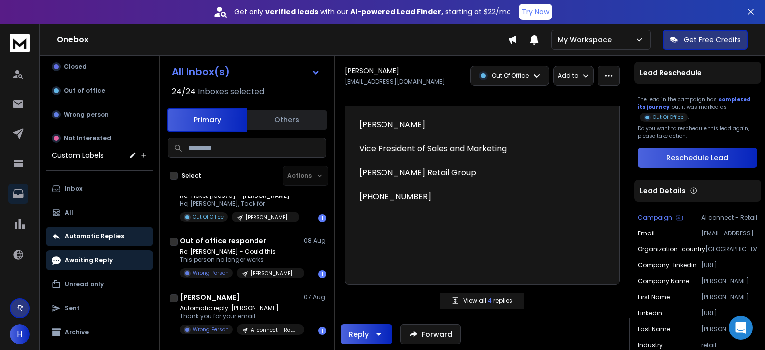
click at [96, 256] on p "Awaiting Reply" at bounding box center [89, 260] width 48 height 8
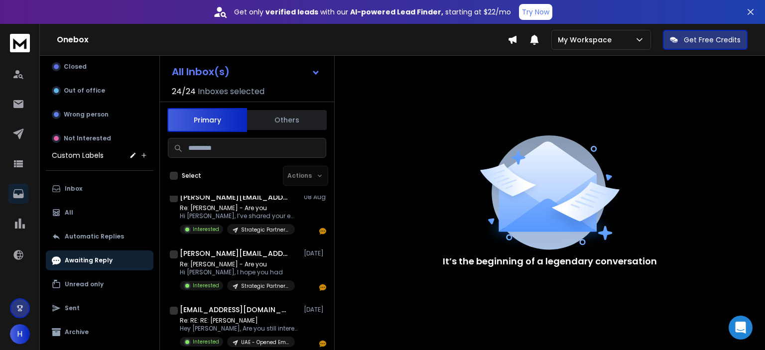
scroll to position [71, 0]
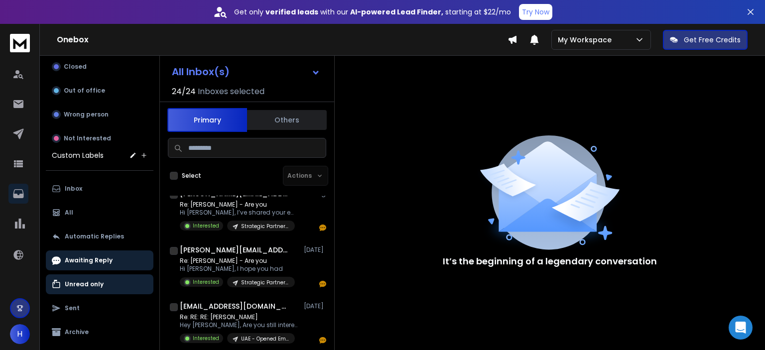
click at [98, 280] on div "Unread only" at bounding box center [78, 284] width 52 height 12
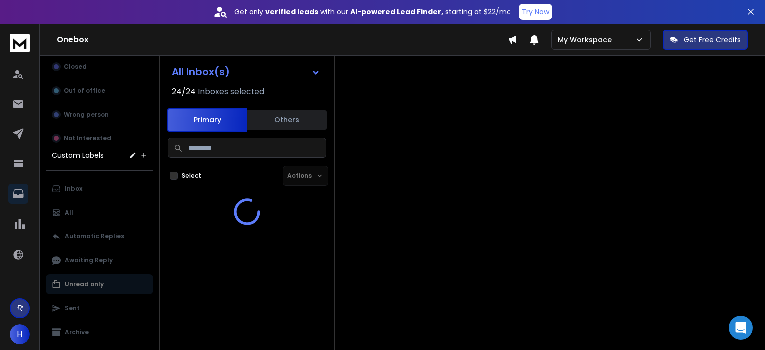
scroll to position [0, 0]
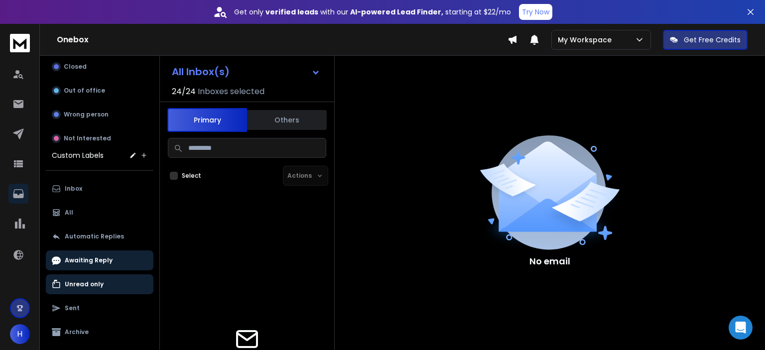
click at [94, 256] on p "Awaiting Reply" at bounding box center [89, 260] width 48 height 8
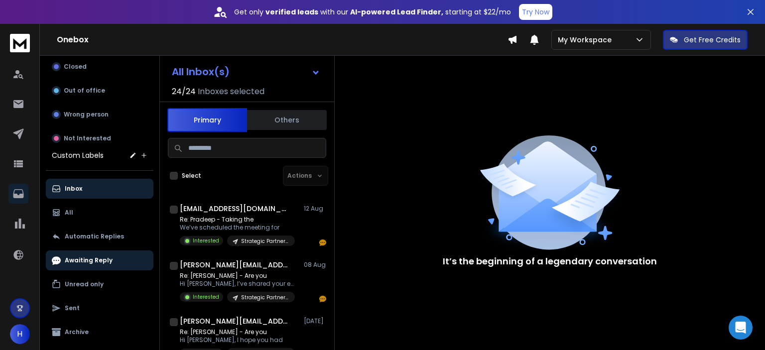
click at [64, 179] on button "Inbox" at bounding box center [100, 189] width 108 height 20
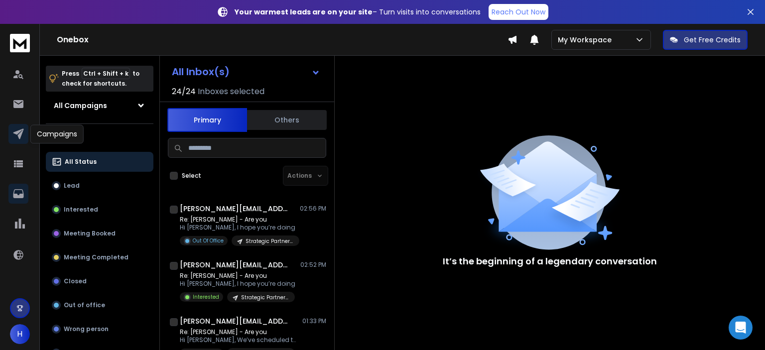
click at [19, 135] on icon at bounding box center [18, 133] width 10 height 10
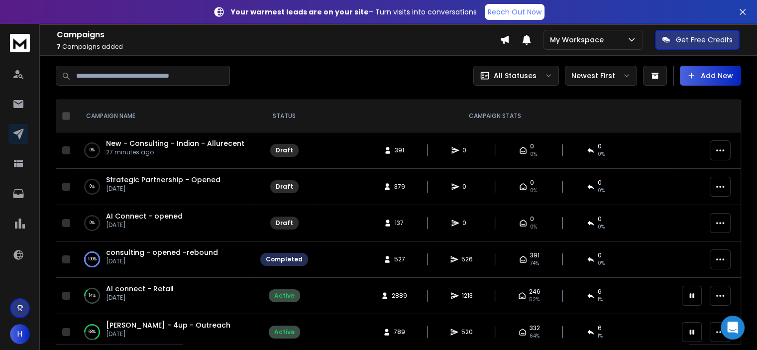
scroll to position [48, 0]
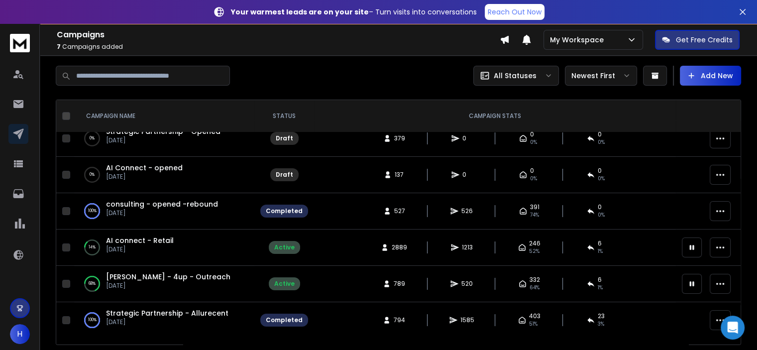
click at [127, 207] on span "consulting - opened -rebound" at bounding box center [162, 204] width 112 height 10
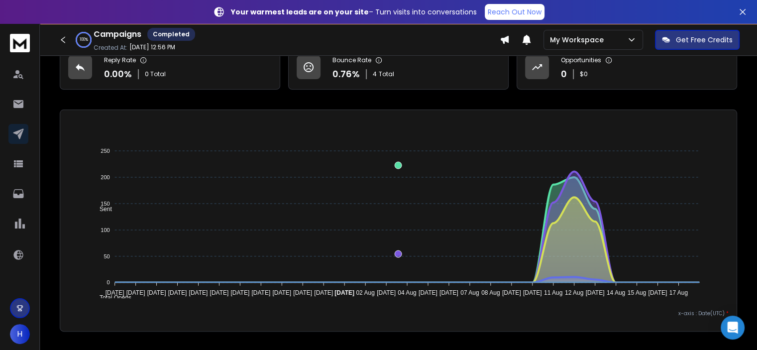
scroll to position [149, 0]
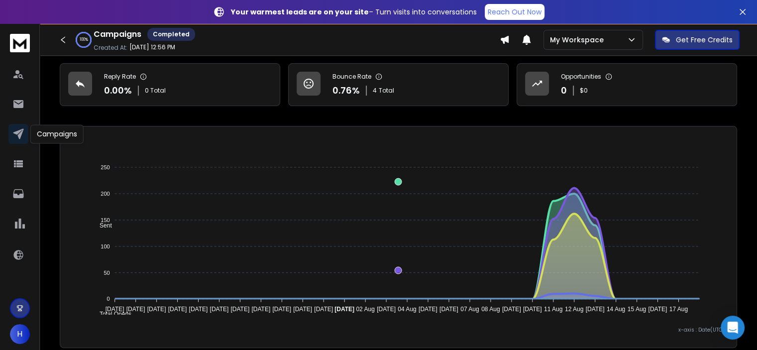
click at [9, 129] on link at bounding box center [18, 134] width 20 height 20
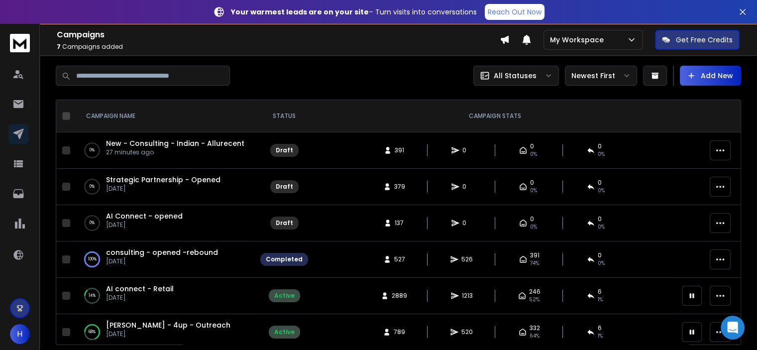
click at [170, 179] on span "Strategic Partnership - Opened" at bounding box center [163, 180] width 114 height 10
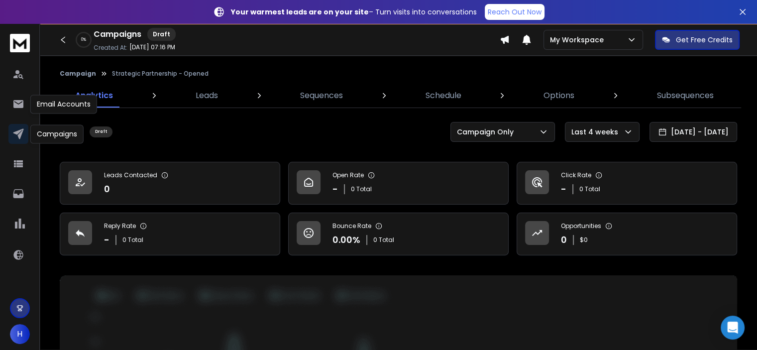
click at [18, 139] on icon at bounding box center [18, 134] width 12 height 12
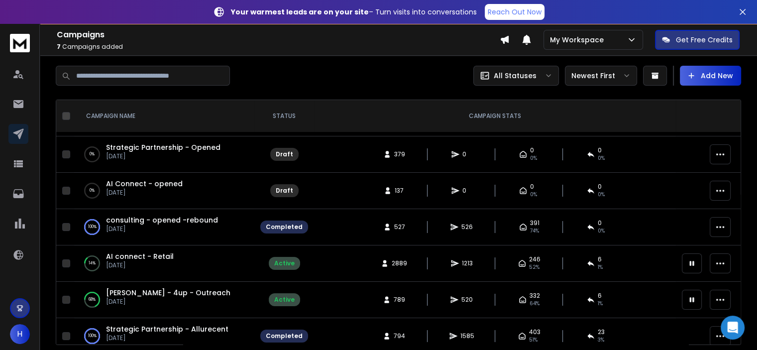
scroll to position [48, 0]
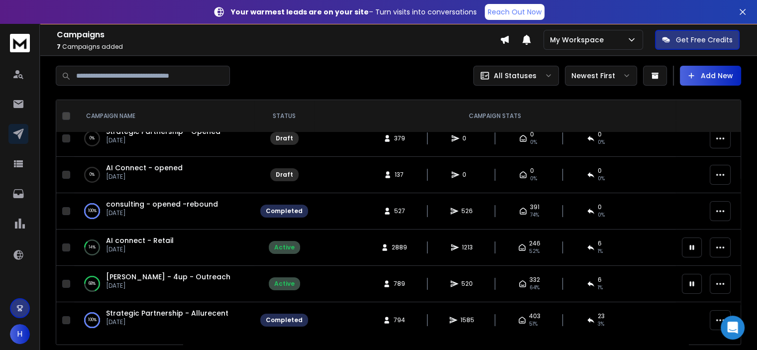
click at [135, 203] on span "consulting - opened -rebound" at bounding box center [162, 204] width 112 height 10
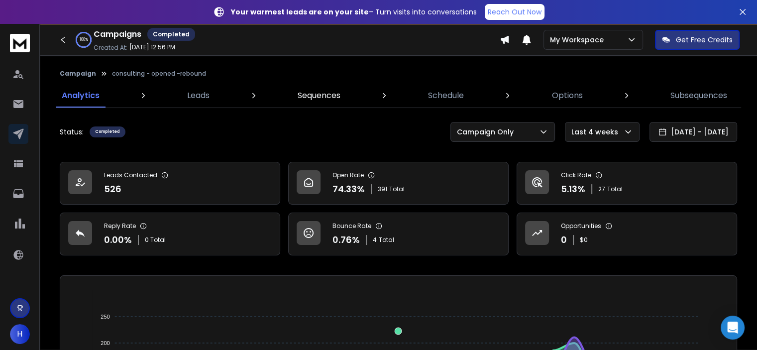
click at [302, 99] on p "Sequences" at bounding box center [319, 96] width 43 height 12
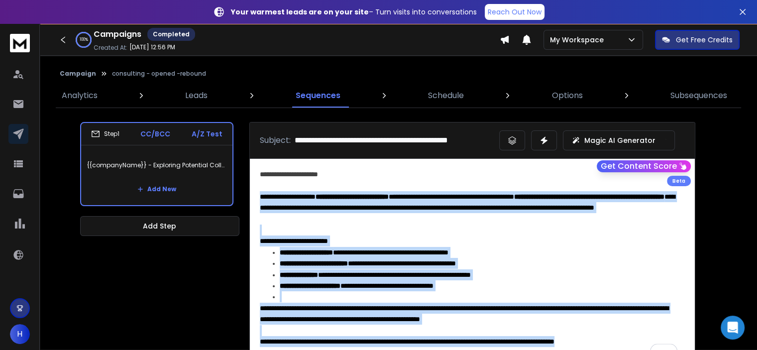
drag, startPoint x: 257, startPoint y: 195, endPoint x: 639, endPoint y: 336, distance: 407.6
click at [639, 336] on div "**********" at bounding box center [472, 264] width 445 height 210
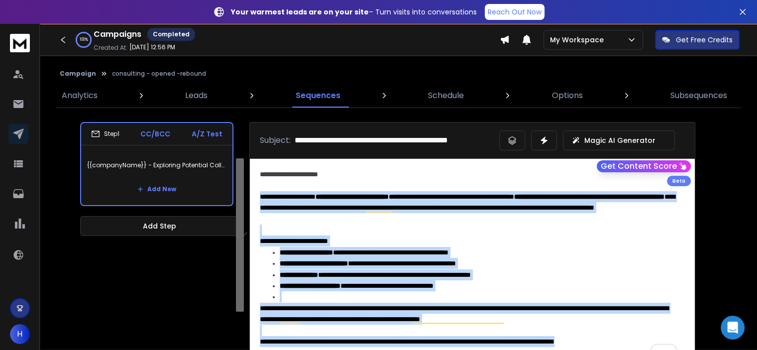
copy span "**********"
